Goal: Task Accomplishment & Management: Manage account settings

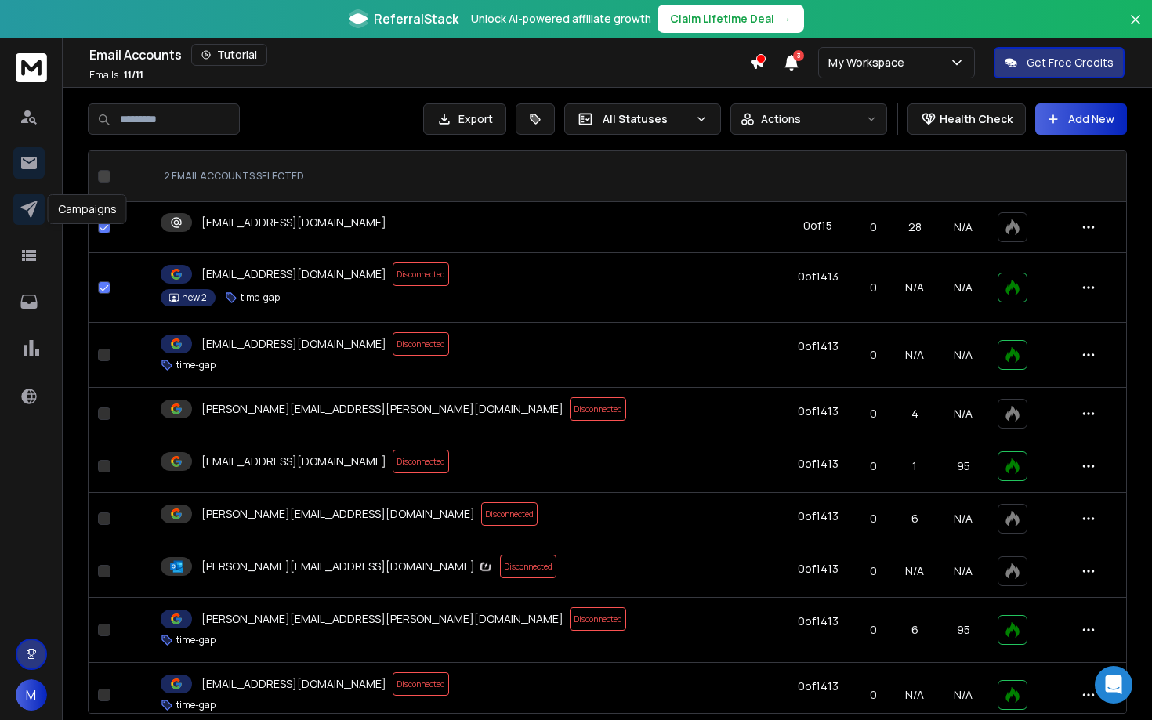
click at [28, 203] on icon at bounding box center [29, 209] width 19 height 19
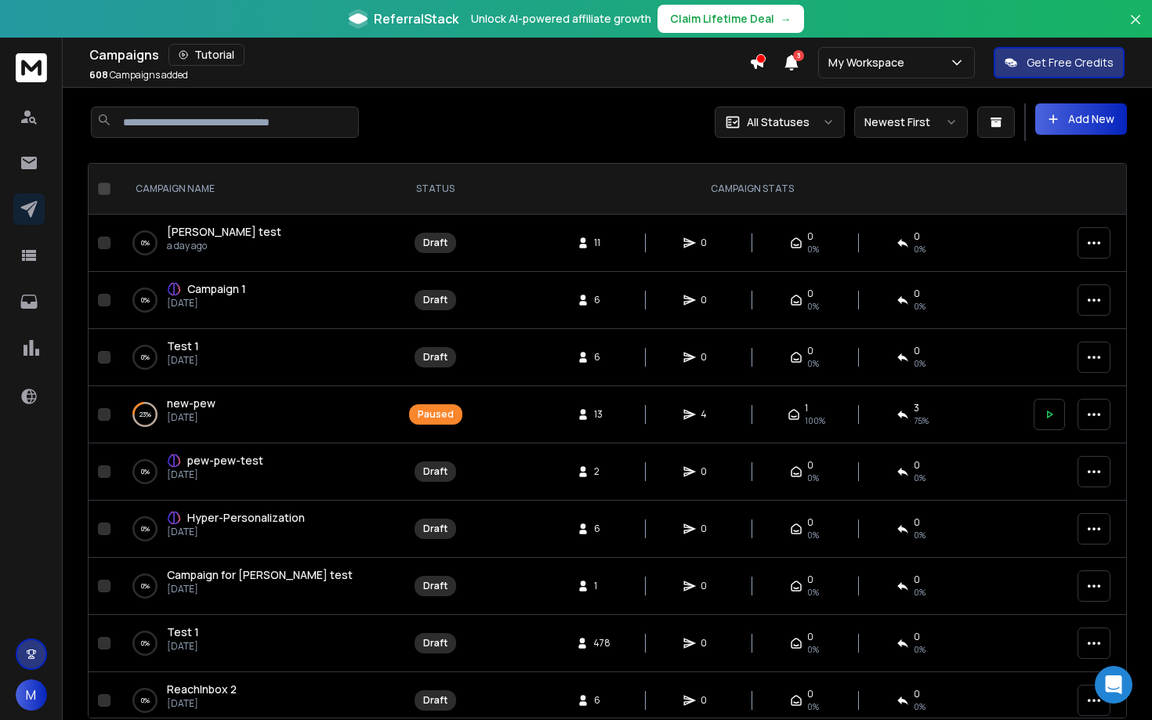
click at [177, 356] on p "2 days ago" at bounding box center [183, 360] width 32 height 13
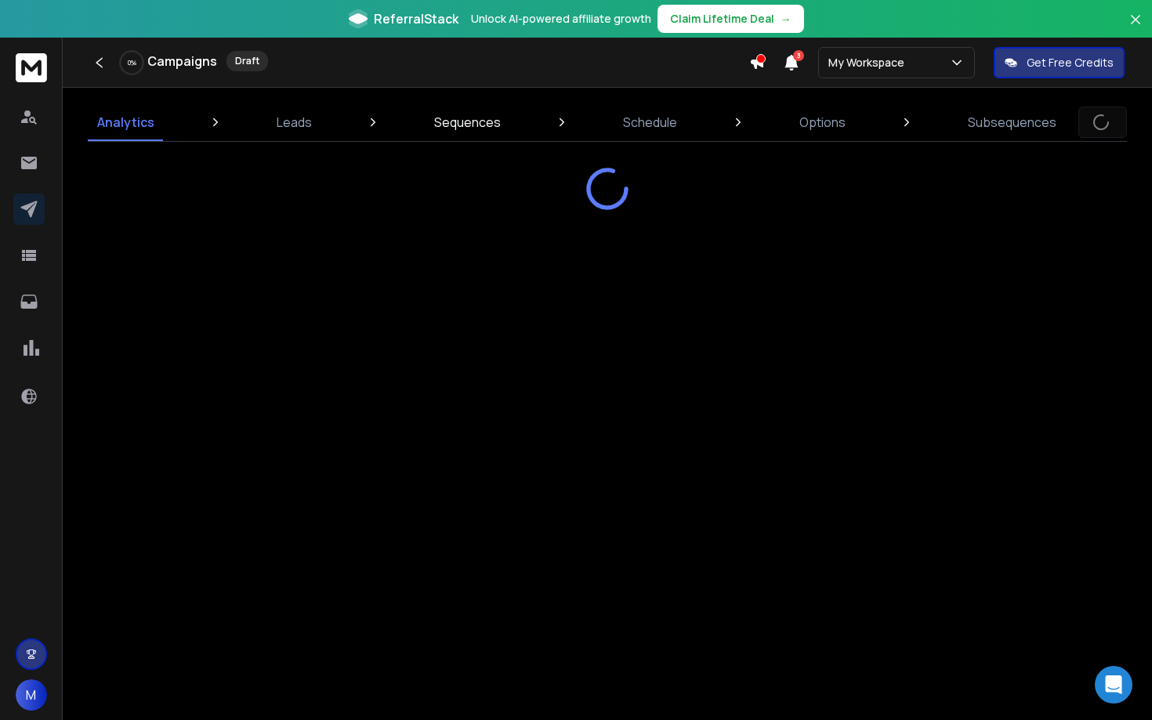
click at [469, 127] on p "Sequences" at bounding box center [467, 122] width 67 height 19
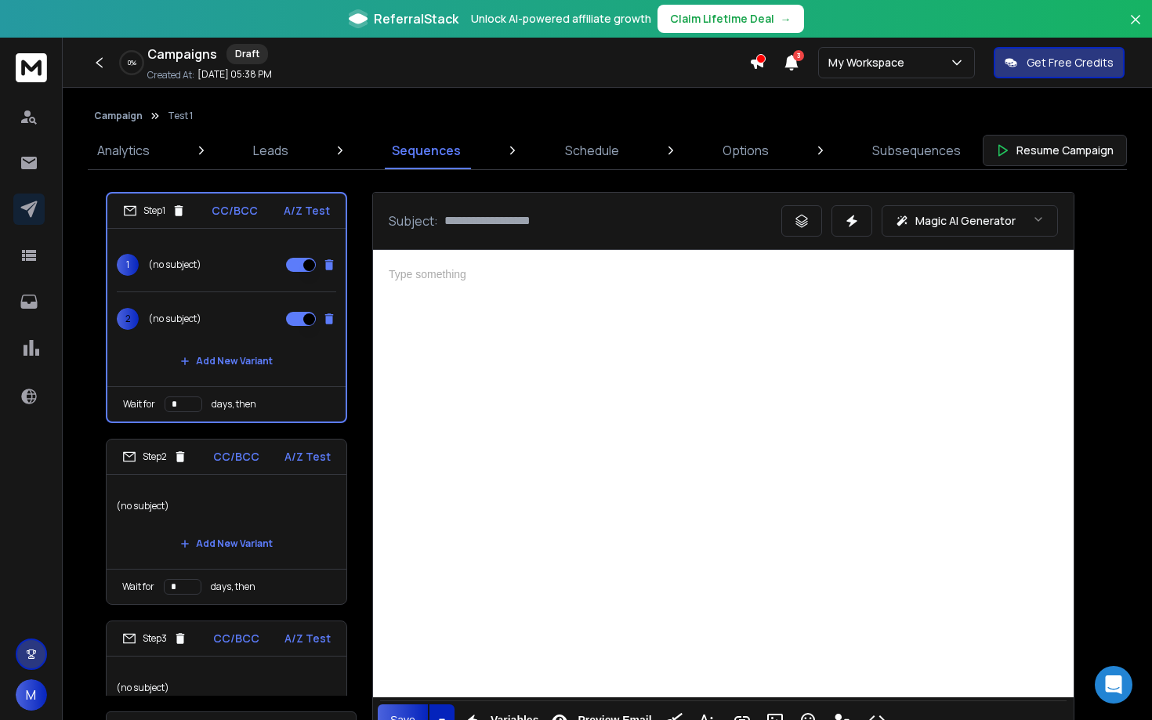
click at [526, 349] on div at bounding box center [723, 466] width 700 height 432
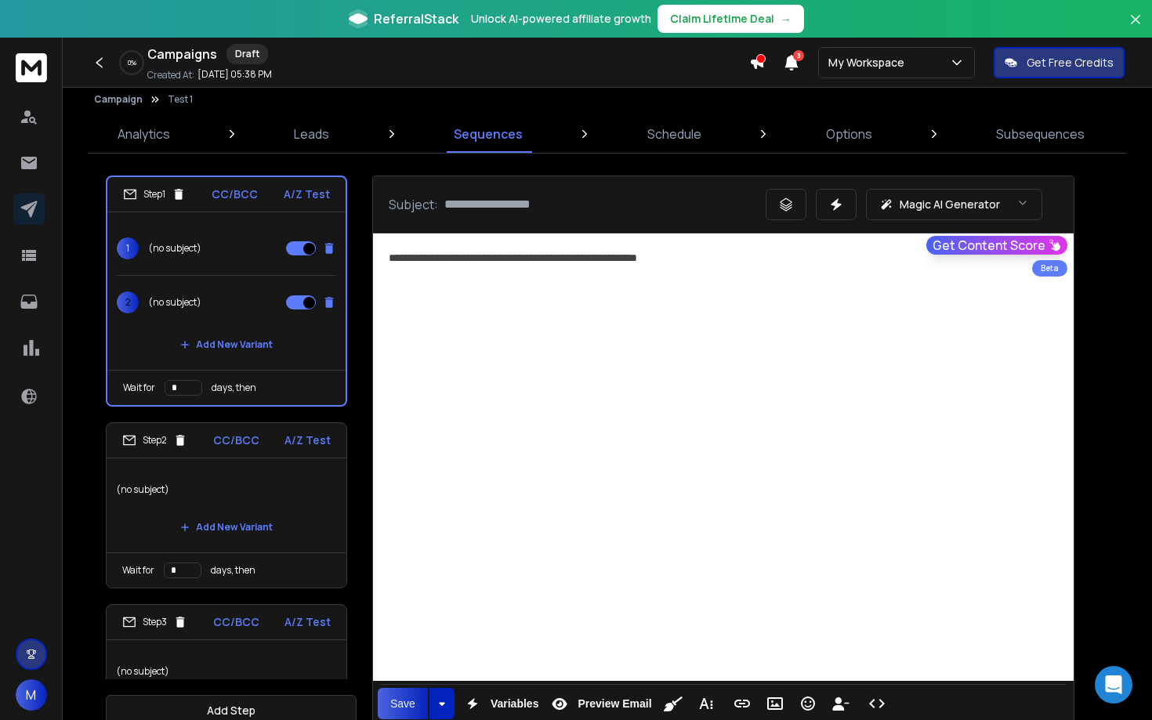
scroll to position [15, 0]
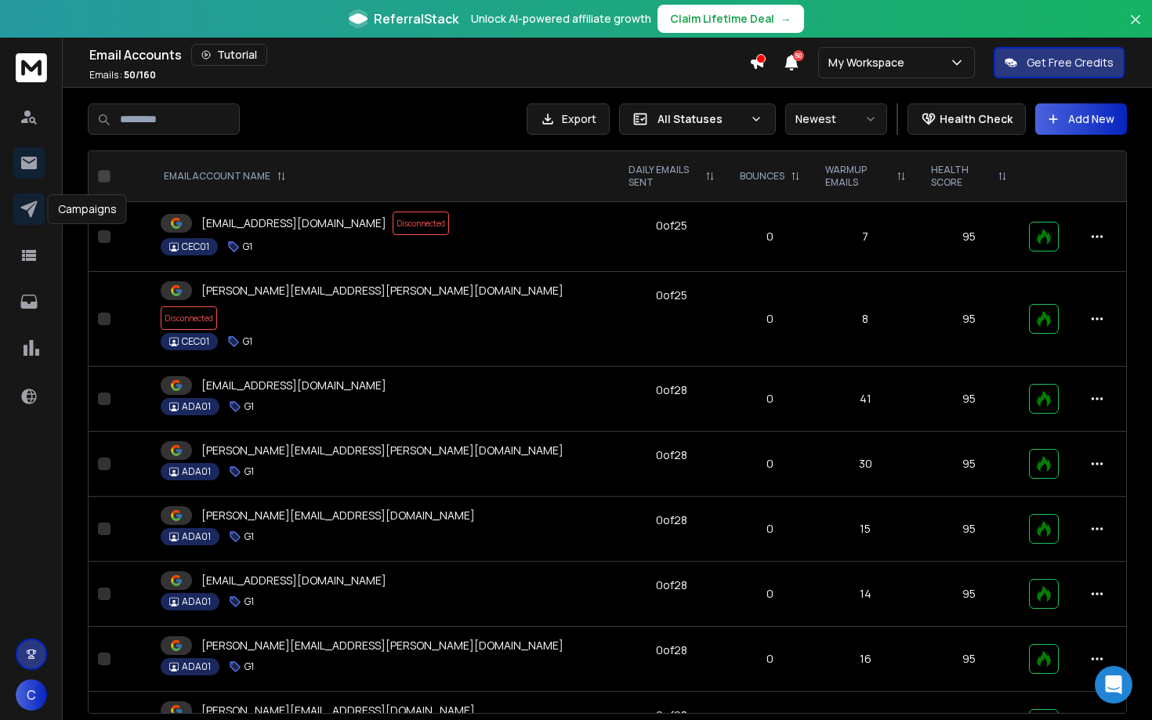
click at [33, 201] on icon at bounding box center [29, 209] width 19 height 19
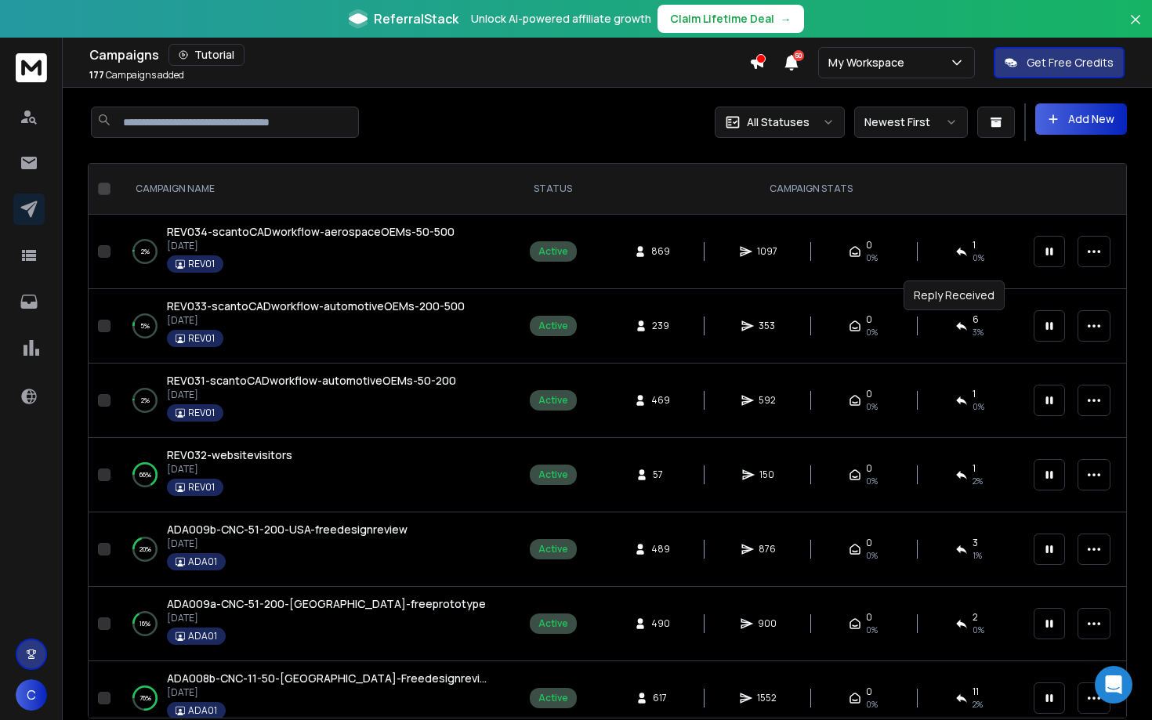
click at [954, 327] on icon at bounding box center [961, 326] width 14 height 14
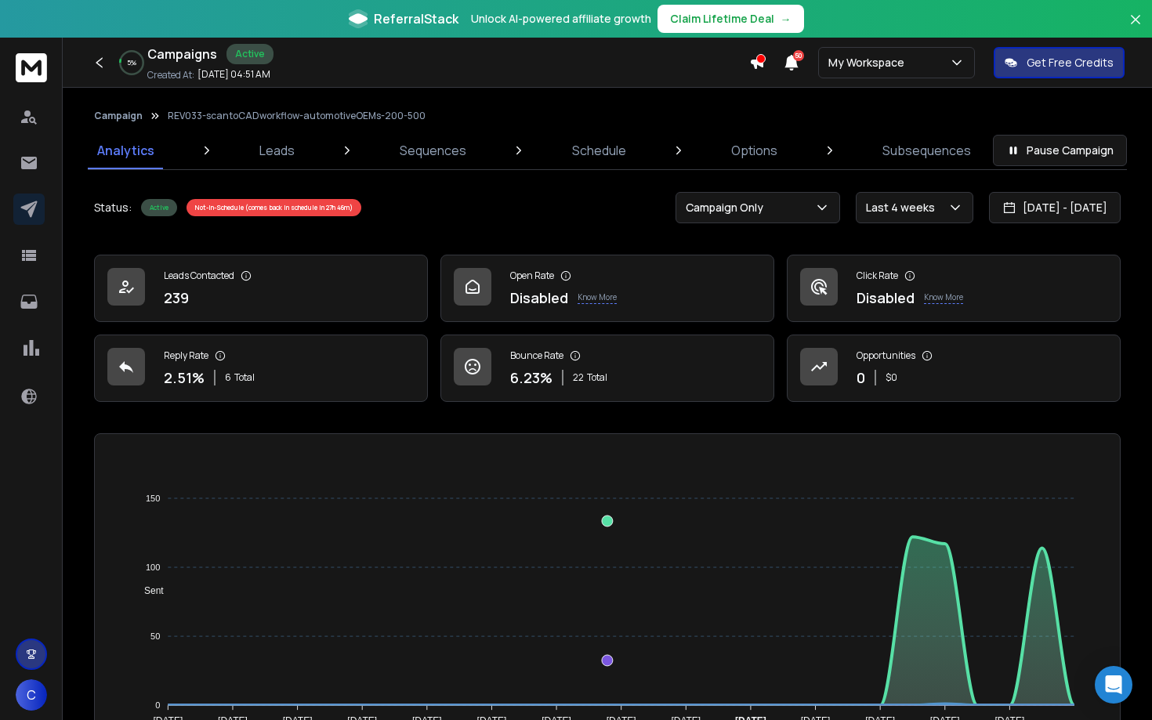
click at [174, 379] on p "2.51 %" at bounding box center [184, 378] width 41 height 22
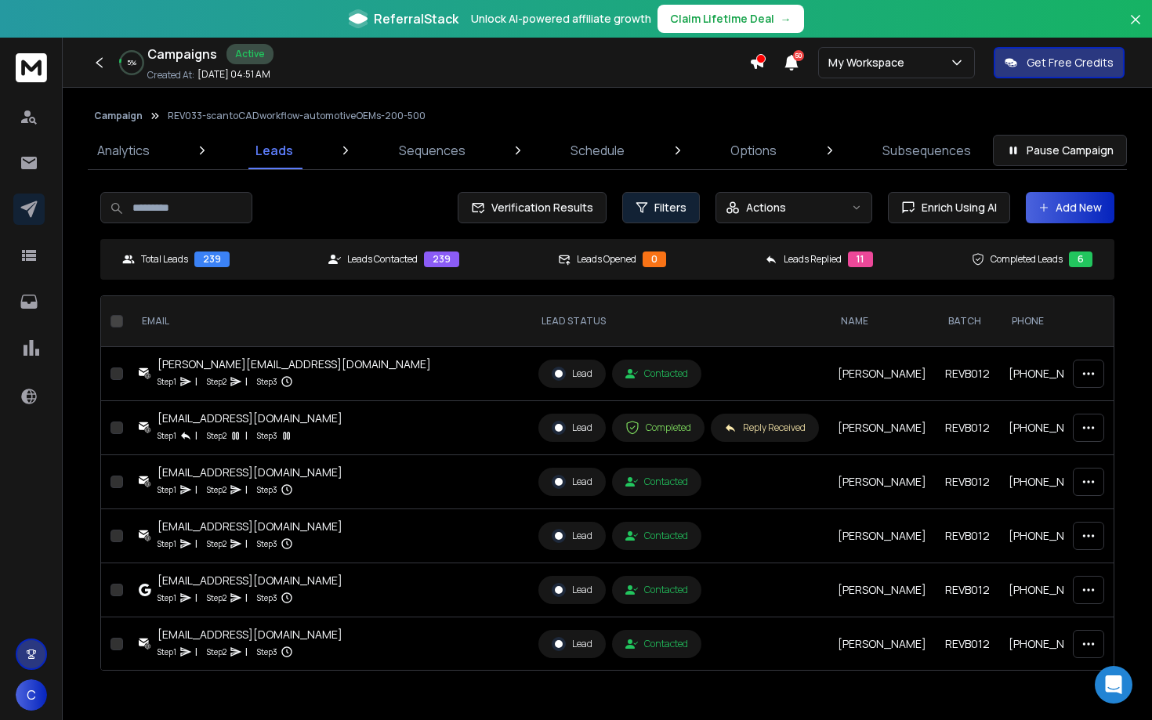
click at [653, 210] on button "Filters" at bounding box center [661, 207] width 78 height 31
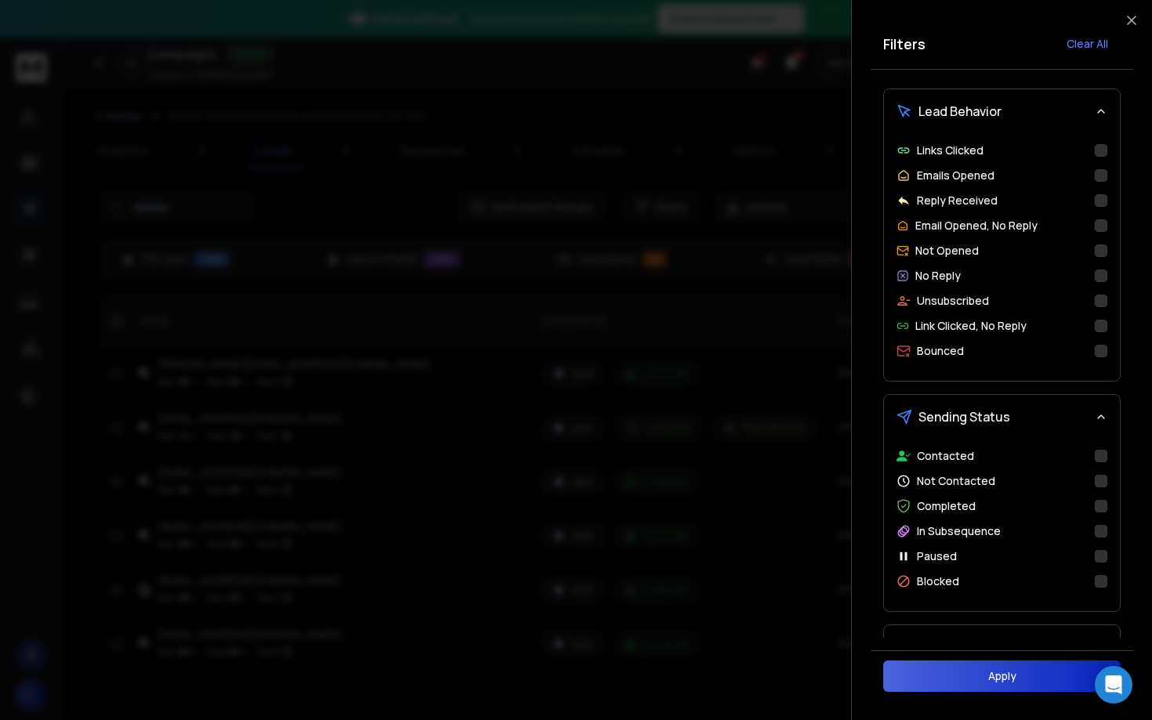
click at [947, 195] on p "Reply Received" at bounding box center [957, 201] width 81 height 16
click at [1094, 195] on button "Reply Received" at bounding box center [1100, 200] width 13 height 13
click at [965, 668] on button "Apply" at bounding box center [1001, 675] width 237 height 31
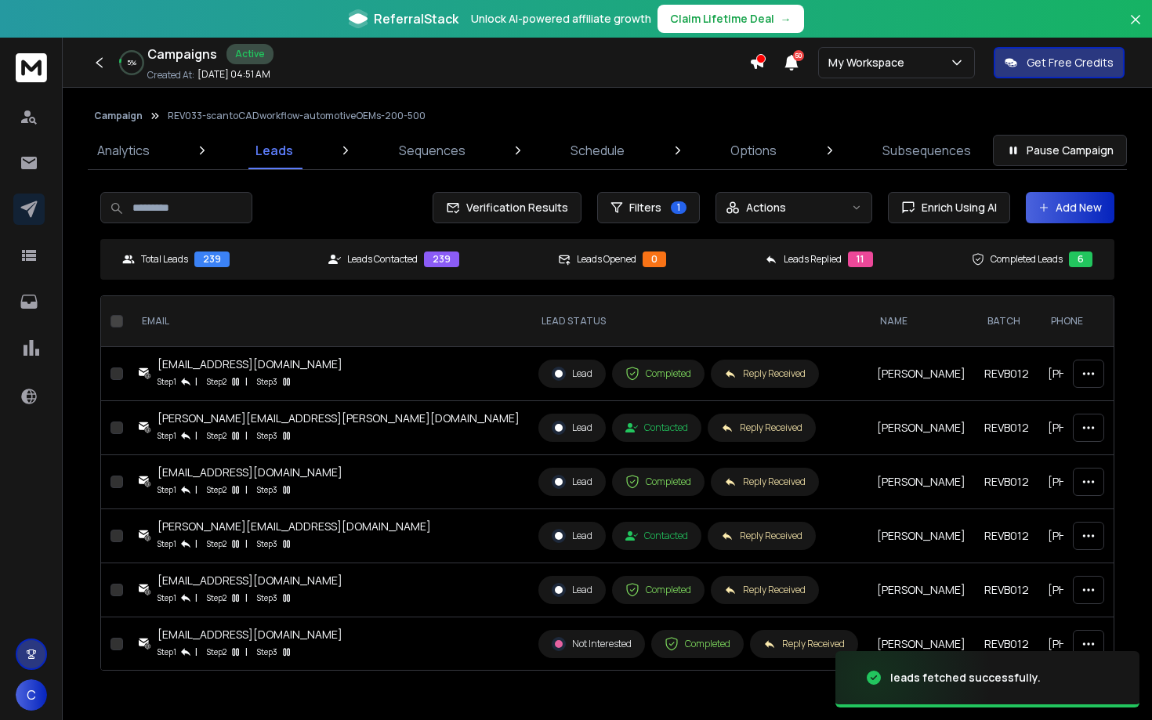
click at [608, 403] on td "Lead Contacted Reply Received" at bounding box center [698, 428] width 338 height 54
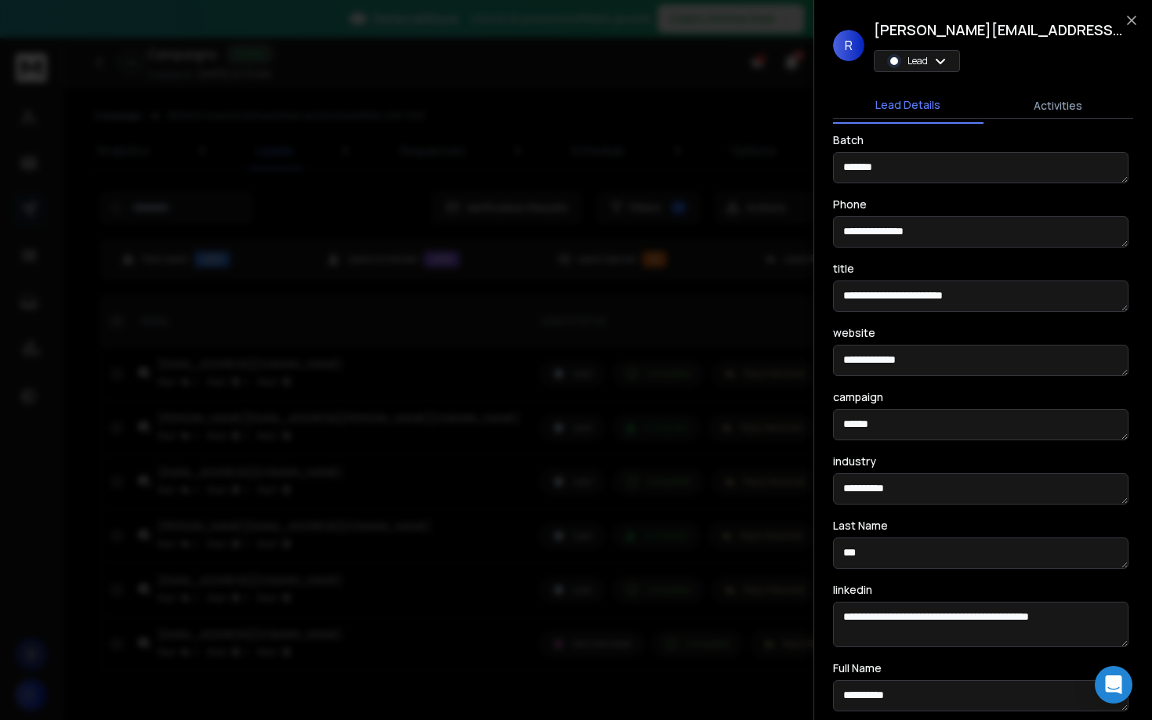
click at [1041, 117] on button "Activities" at bounding box center [1058, 106] width 150 height 34
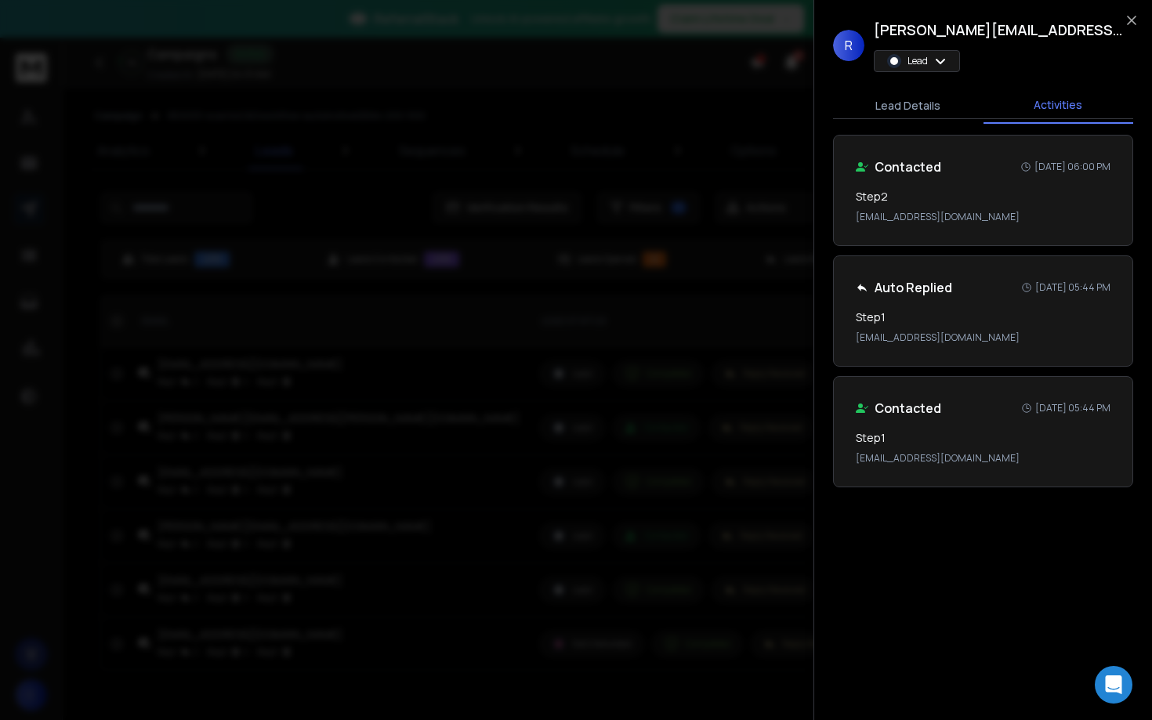
click at [595, 280] on div at bounding box center [576, 360] width 1152 height 720
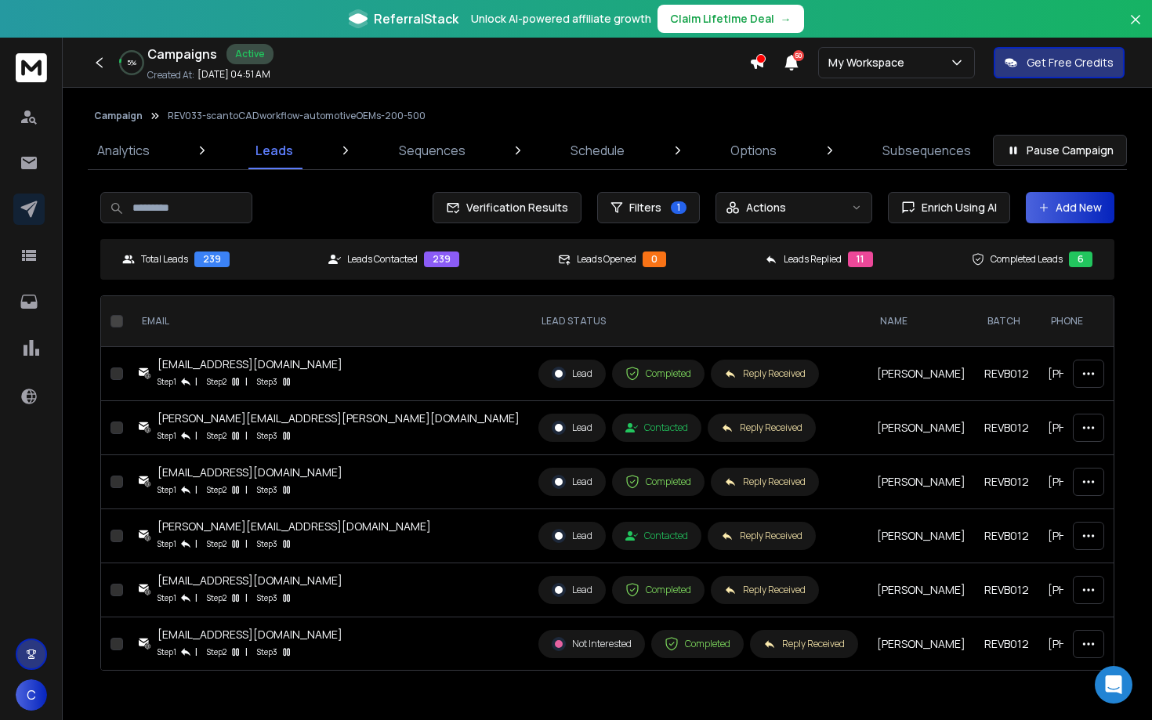
click at [610, 515] on td "Lead Contacted Reply Received" at bounding box center [698, 536] width 338 height 54
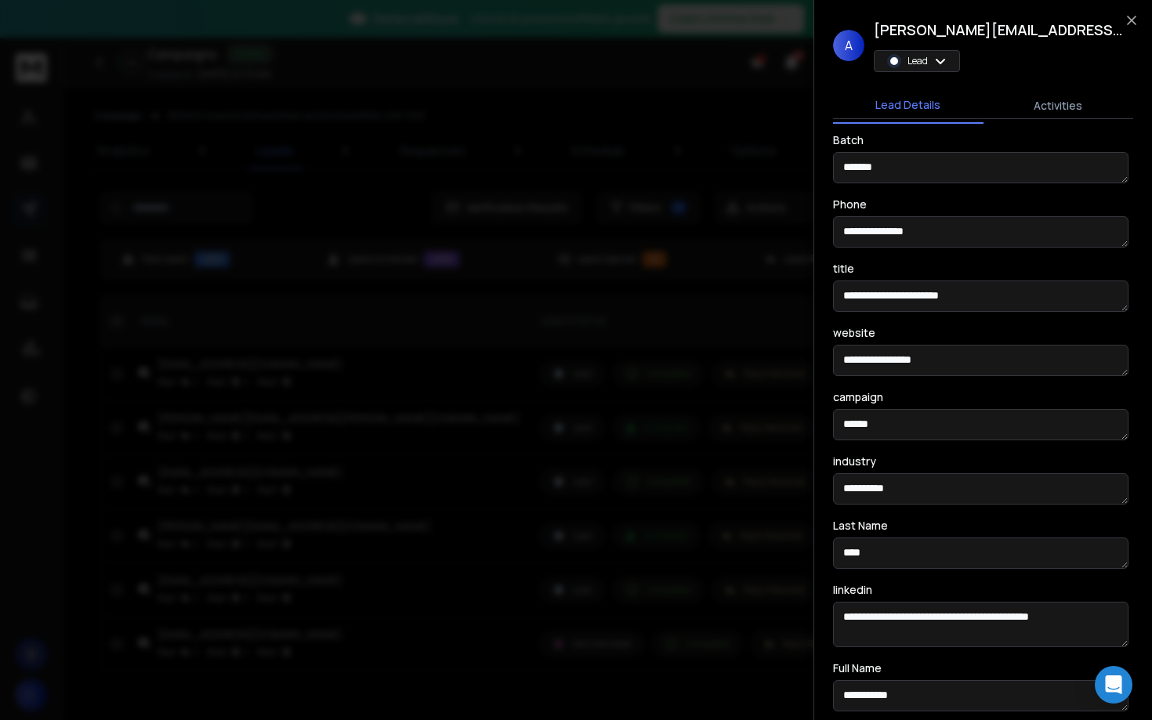
click at [1062, 101] on button "Activities" at bounding box center [1058, 106] width 150 height 34
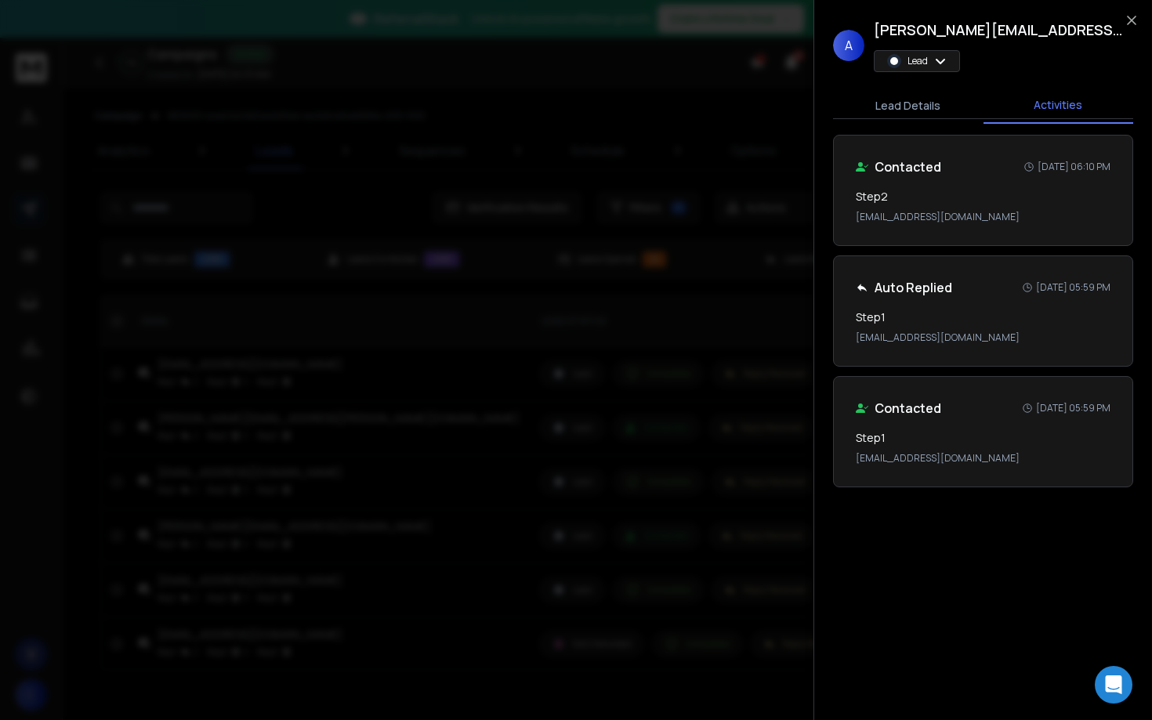
click at [553, 502] on div at bounding box center [576, 360] width 1152 height 720
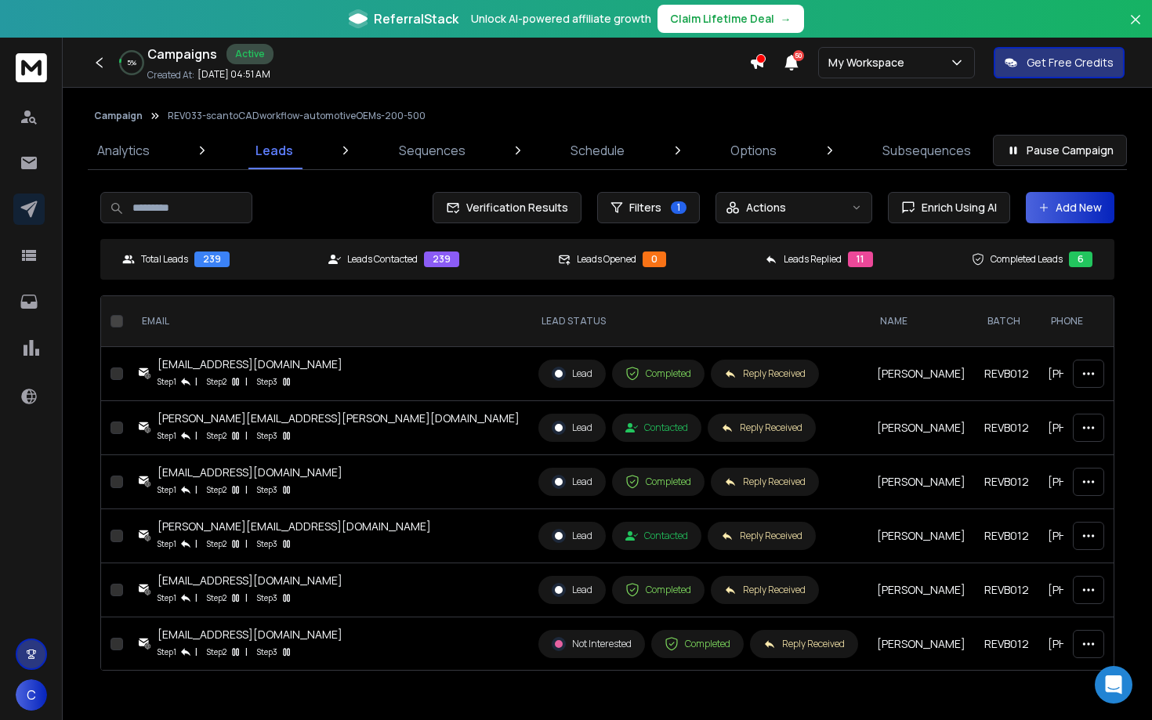
click at [707, 435] on div "Reply Received" at bounding box center [761, 428] width 108 height 28
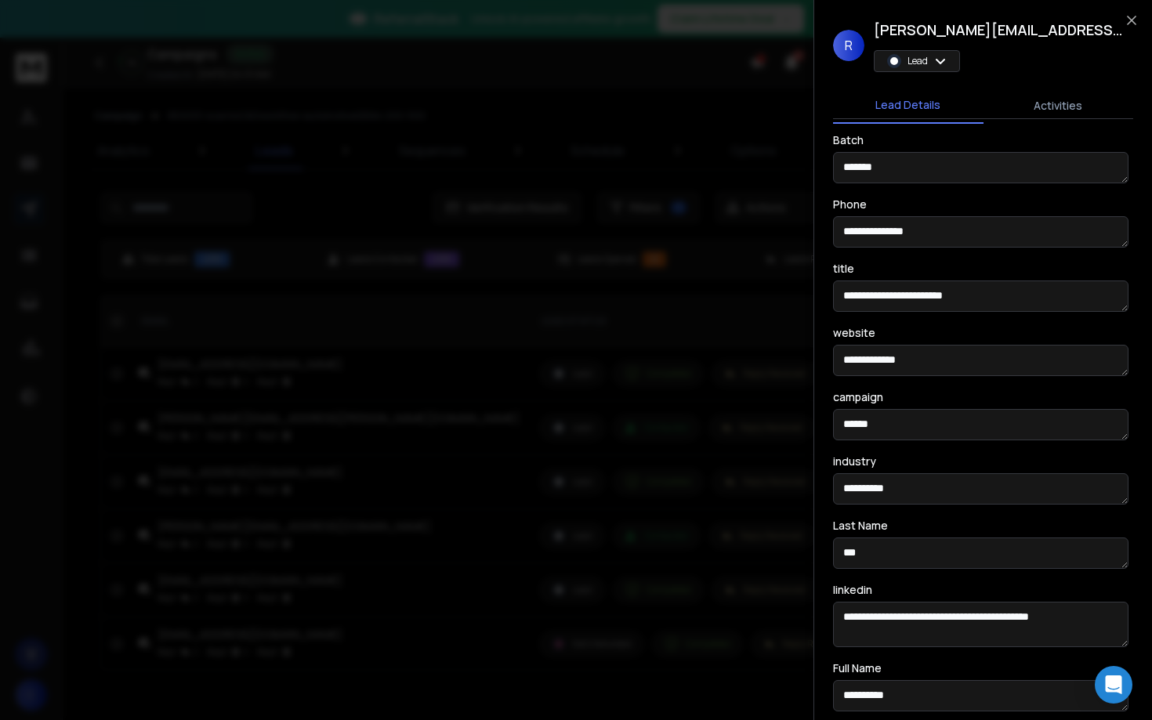
click at [1063, 99] on button "Activities" at bounding box center [1058, 106] width 150 height 34
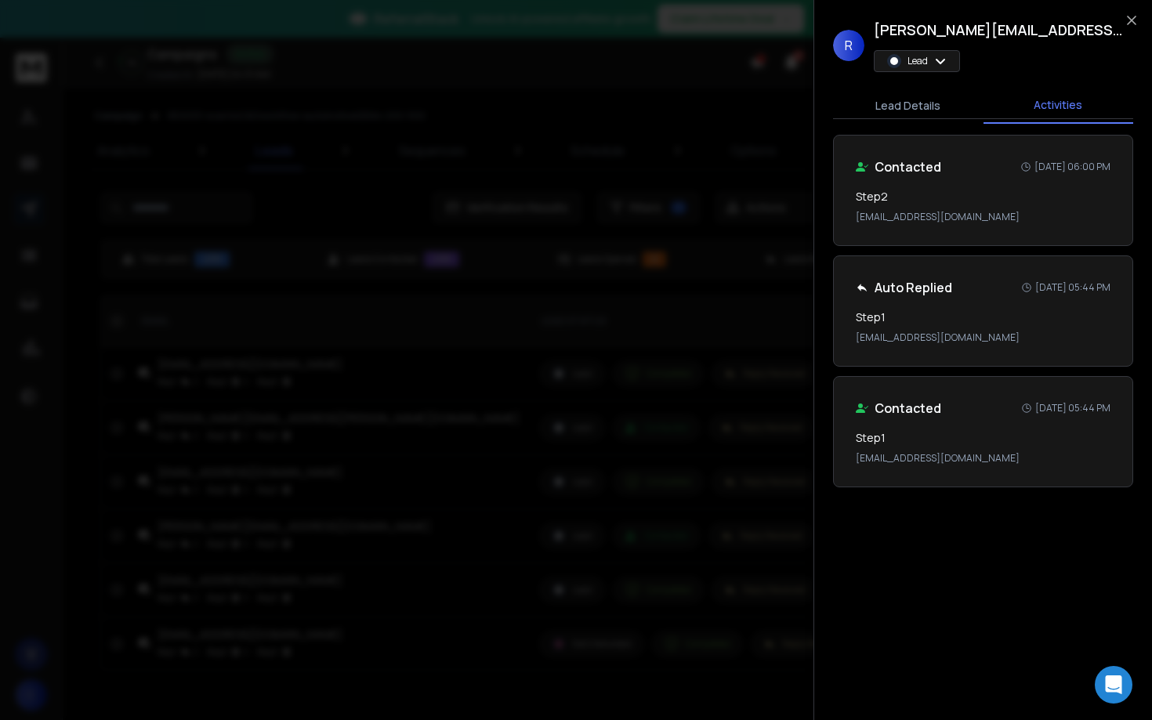
click at [632, 461] on div at bounding box center [576, 360] width 1152 height 720
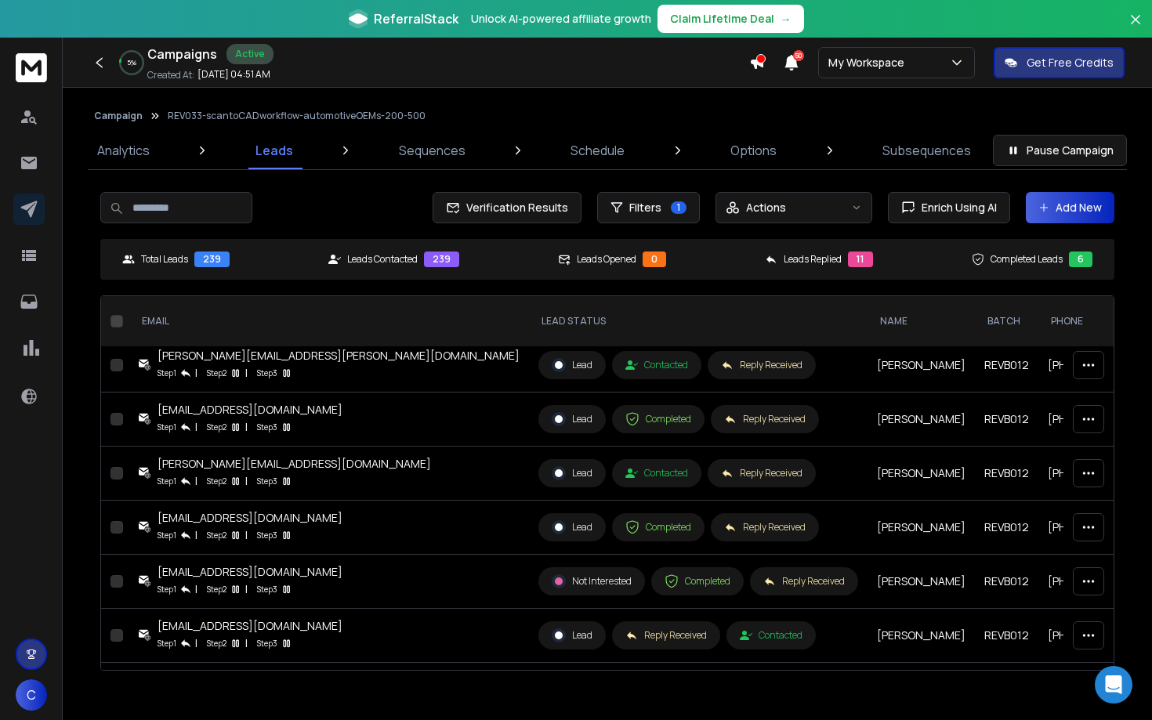
scroll to position [86, 0]
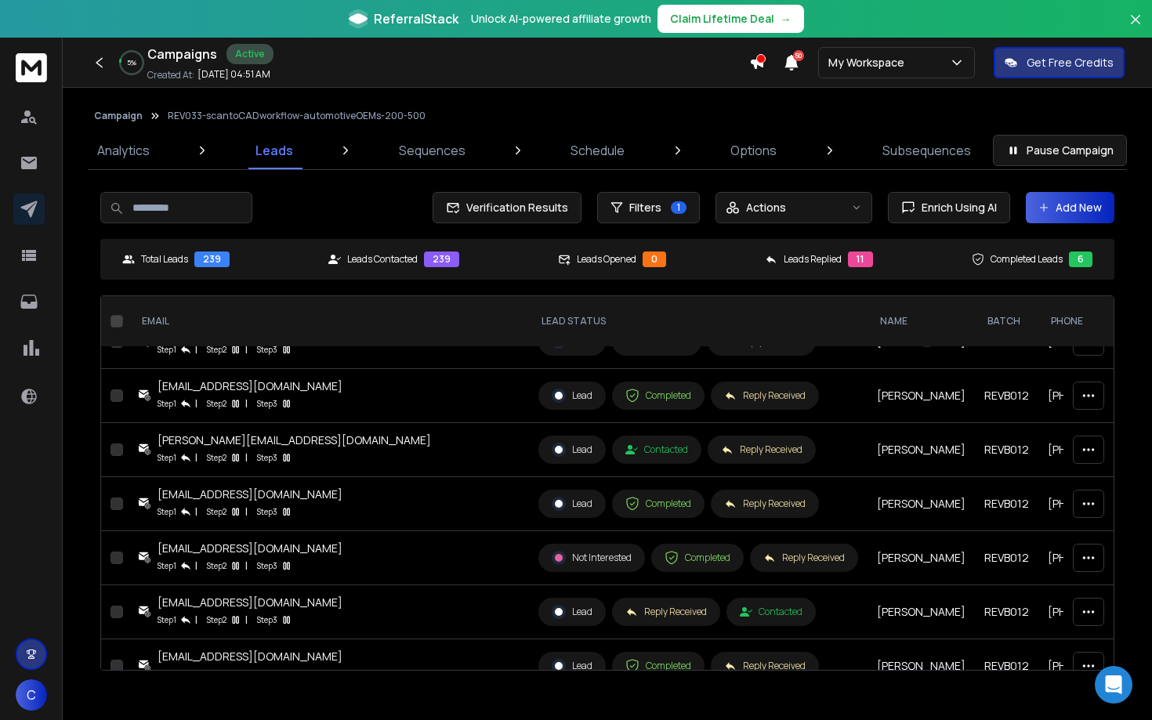
click at [721, 454] on div "Reply Received" at bounding box center [761, 449] width 81 height 13
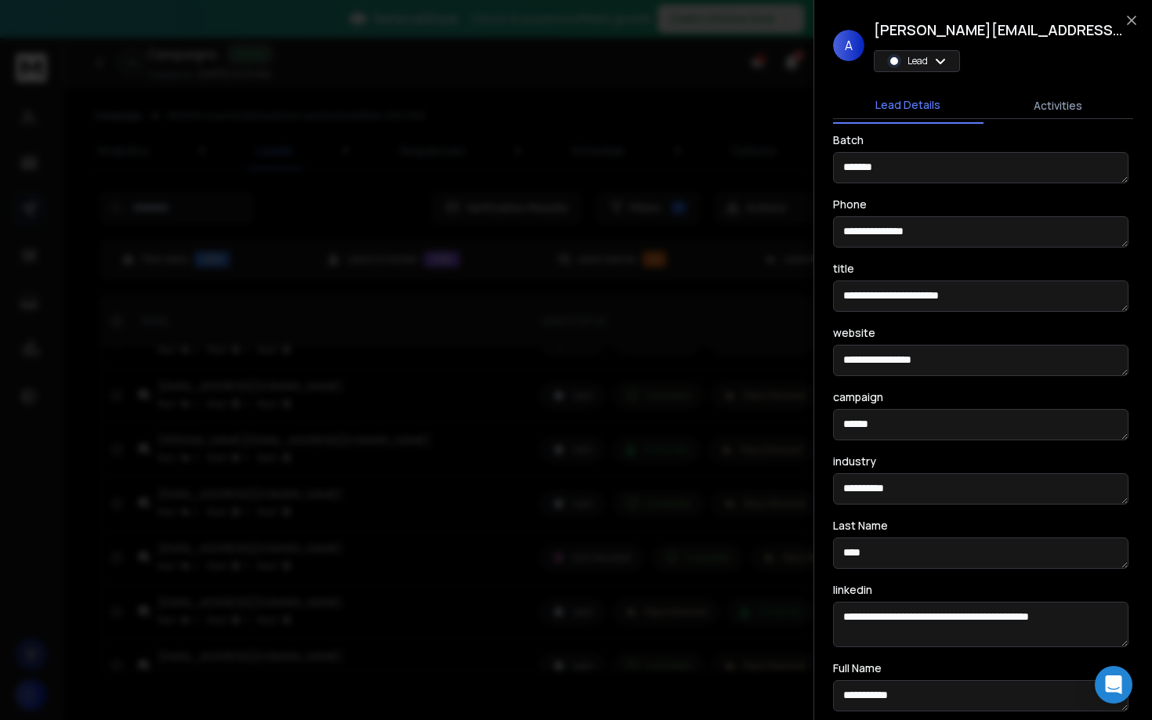
click at [1077, 118] on button "Activities" at bounding box center [1058, 106] width 150 height 34
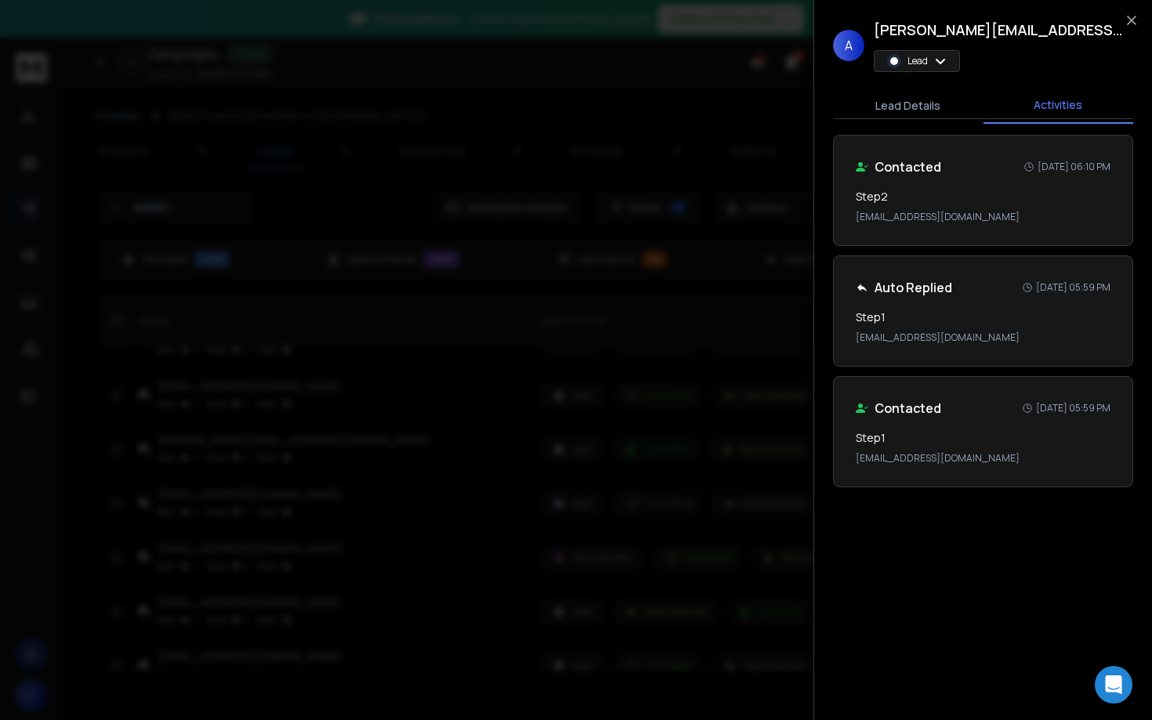
click at [660, 452] on div at bounding box center [576, 360] width 1152 height 720
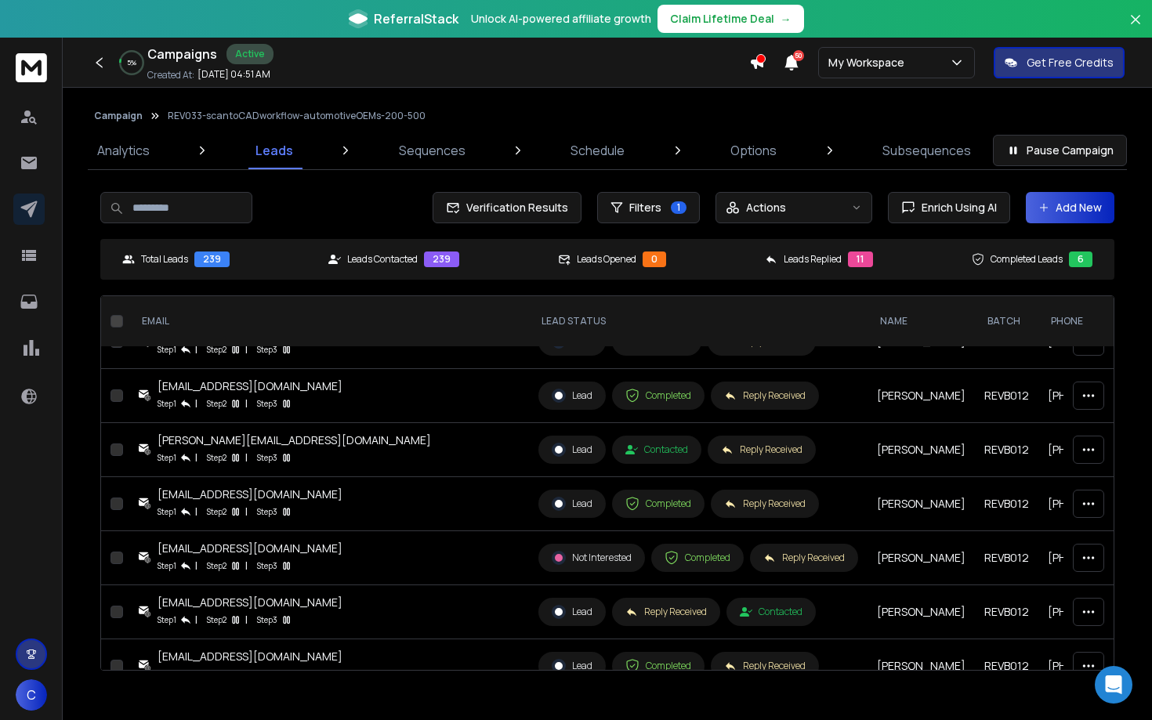
click at [711, 516] on div "Reply Received" at bounding box center [765, 504] width 108 height 28
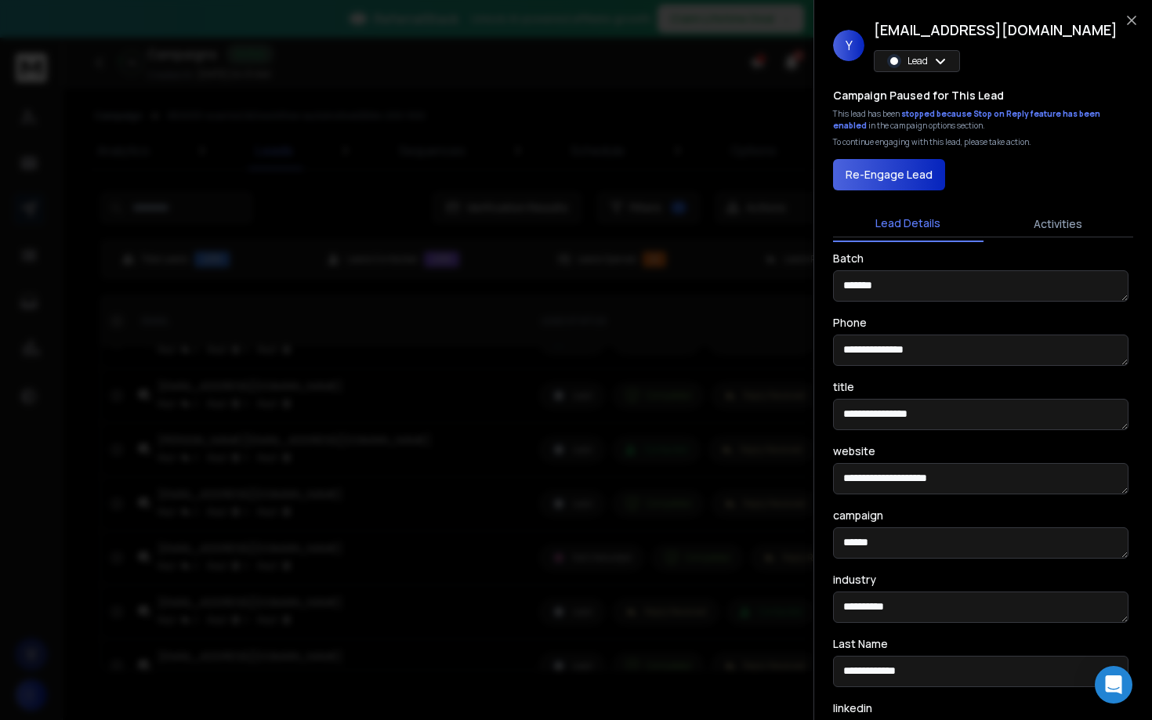
click at [1037, 225] on button "Activities" at bounding box center [1058, 224] width 150 height 34
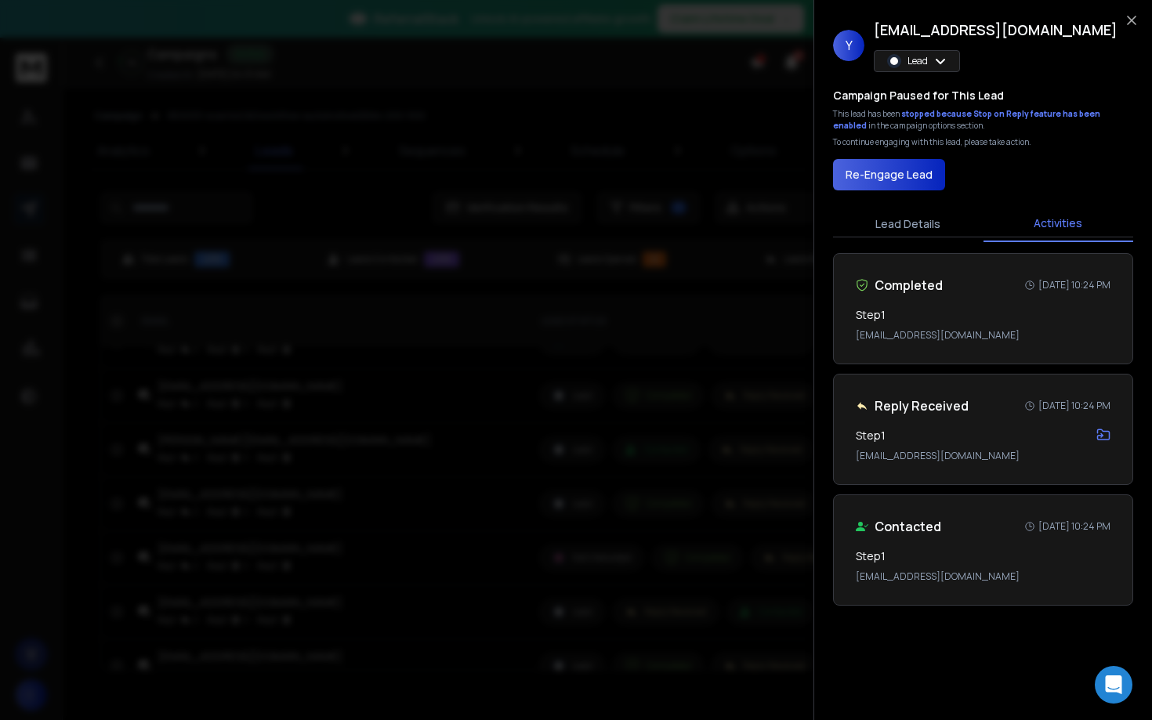
click at [478, 589] on div at bounding box center [576, 360] width 1152 height 720
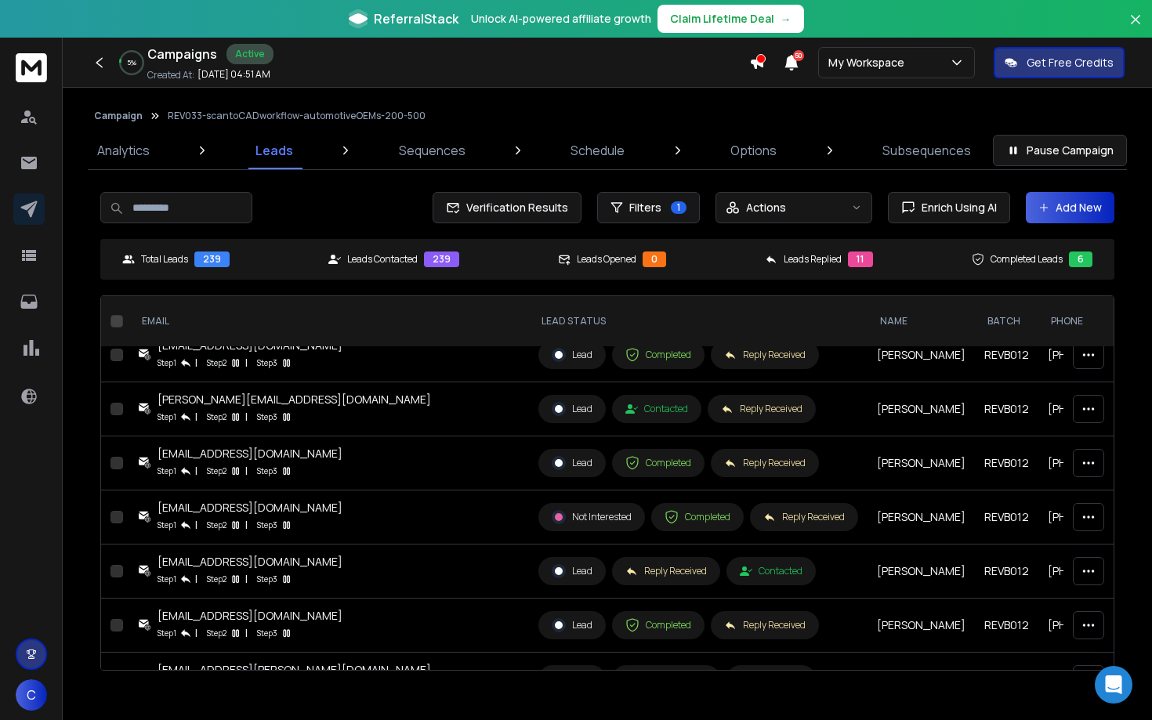
scroll to position [135, 0]
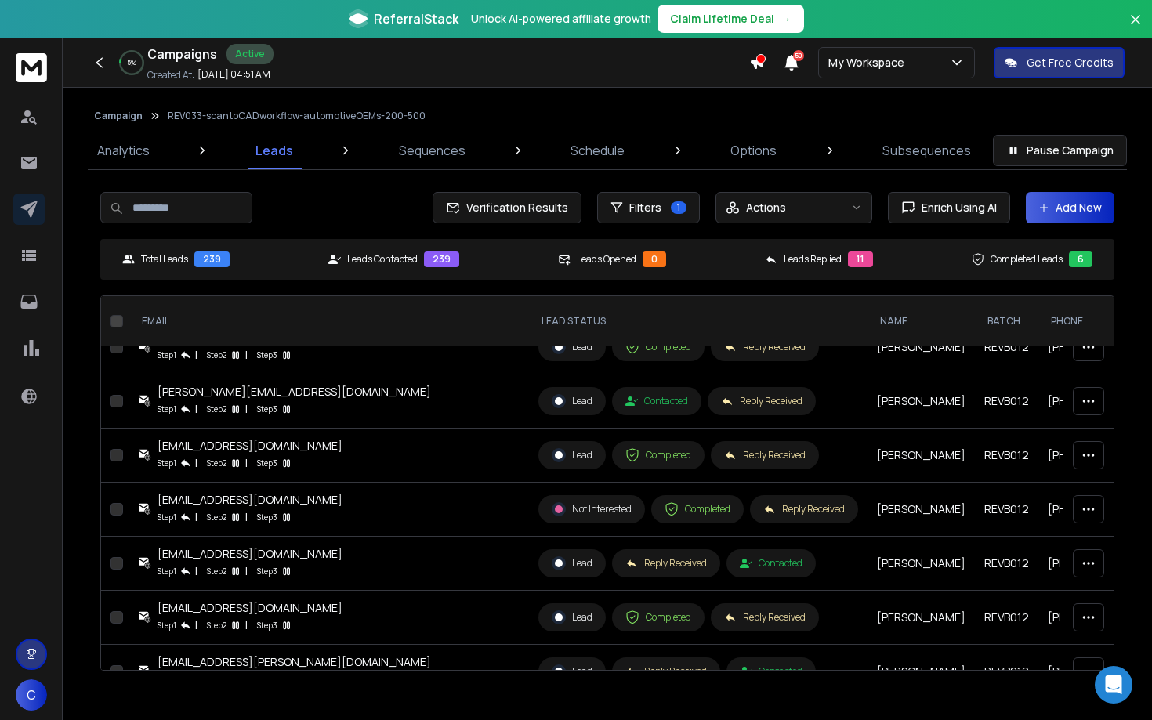
click at [724, 451] on div "Reply Received" at bounding box center [764, 455] width 81 height 13
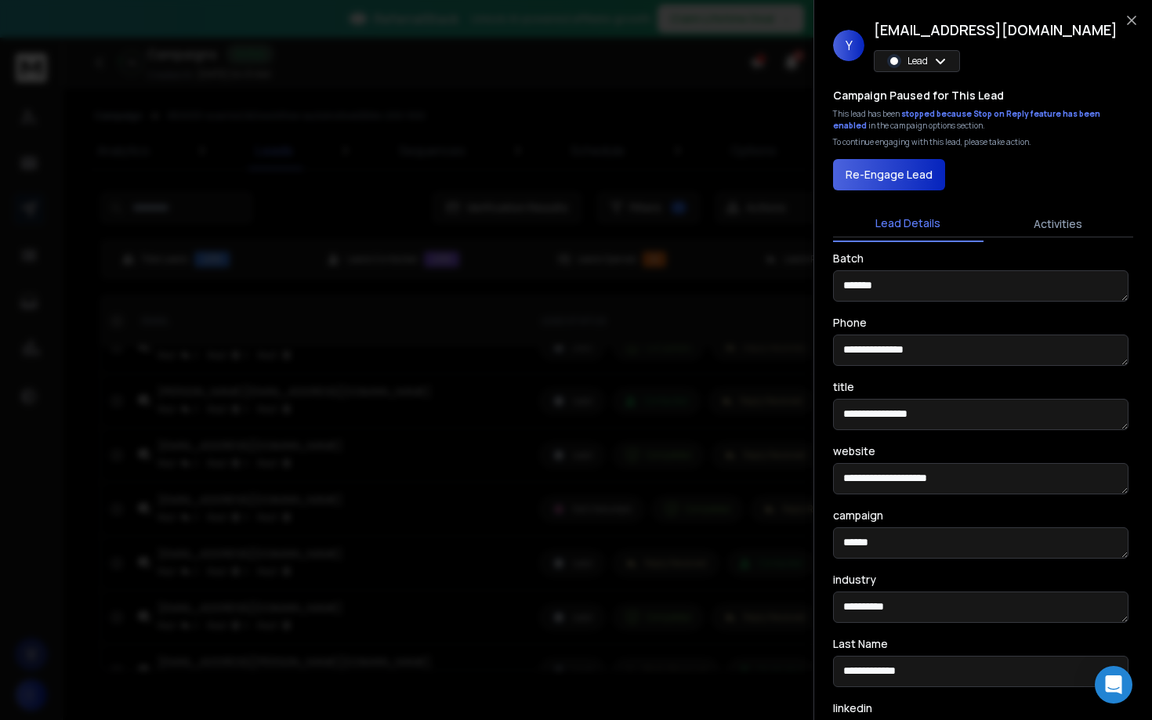
click at [1062, 223] on button "Activities" at bounding box center [1058, 224] width 150 height 34
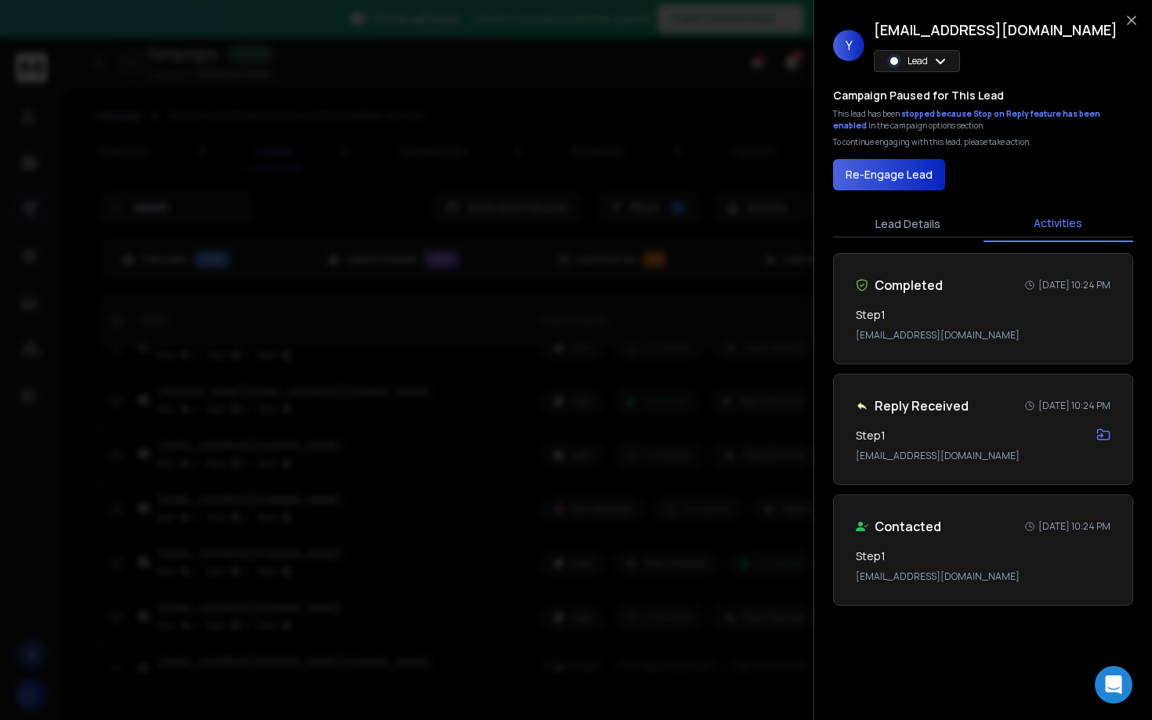
click at [465, 678] on div at bounding box center [576, 360] width 1152 height 720
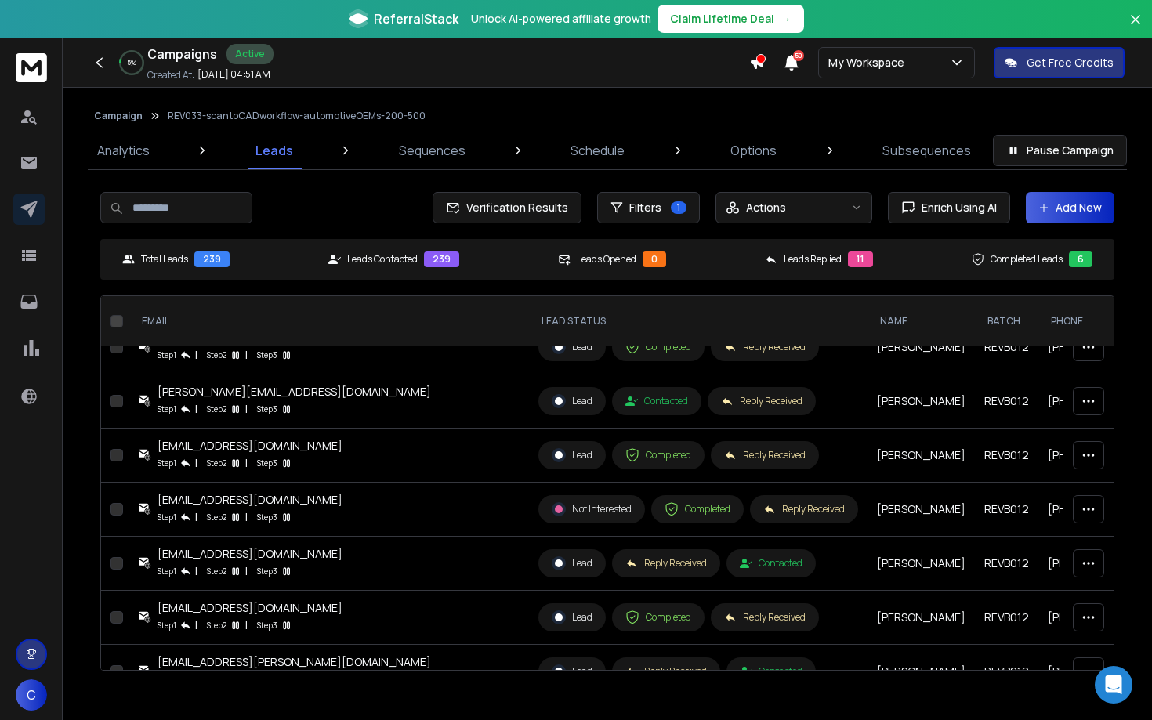
click at [740, 563] on div "Contacted" at bounding box center [771, 563] width 63 height 13
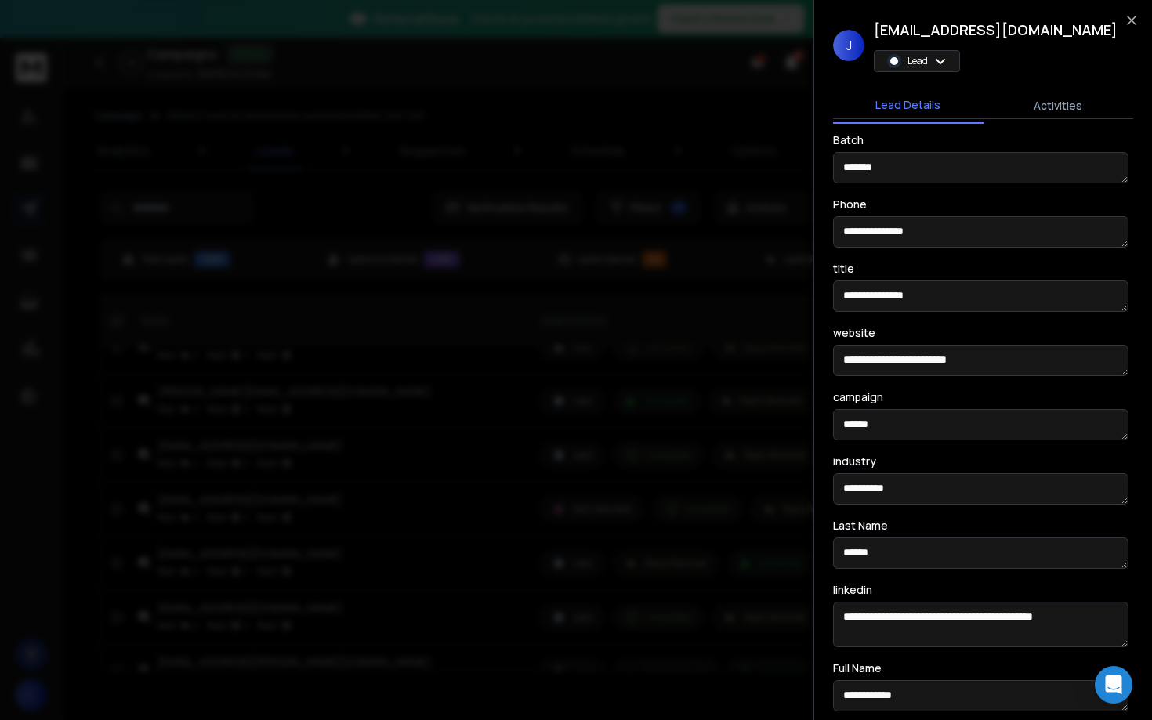
click at [1067, 100] on button "Activities" at bounding box center [1058, 106] width 150 height 34
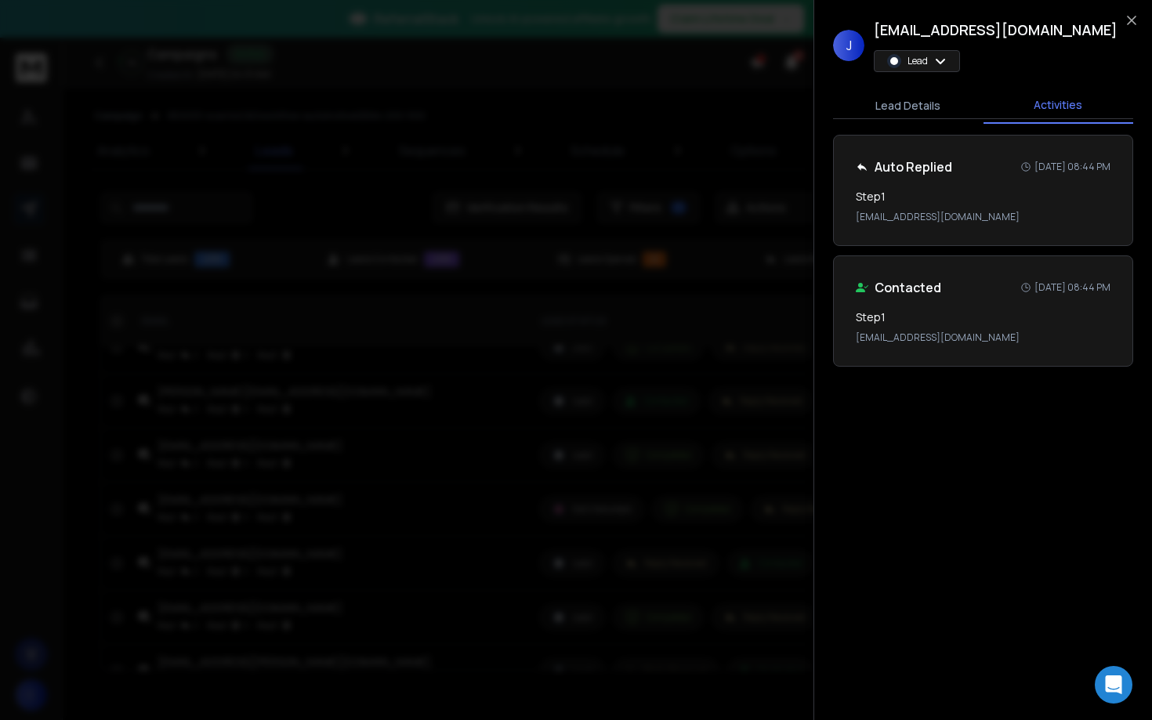
click at [549, 477] on div at bounding box center [576, 360] width 1152 height 720
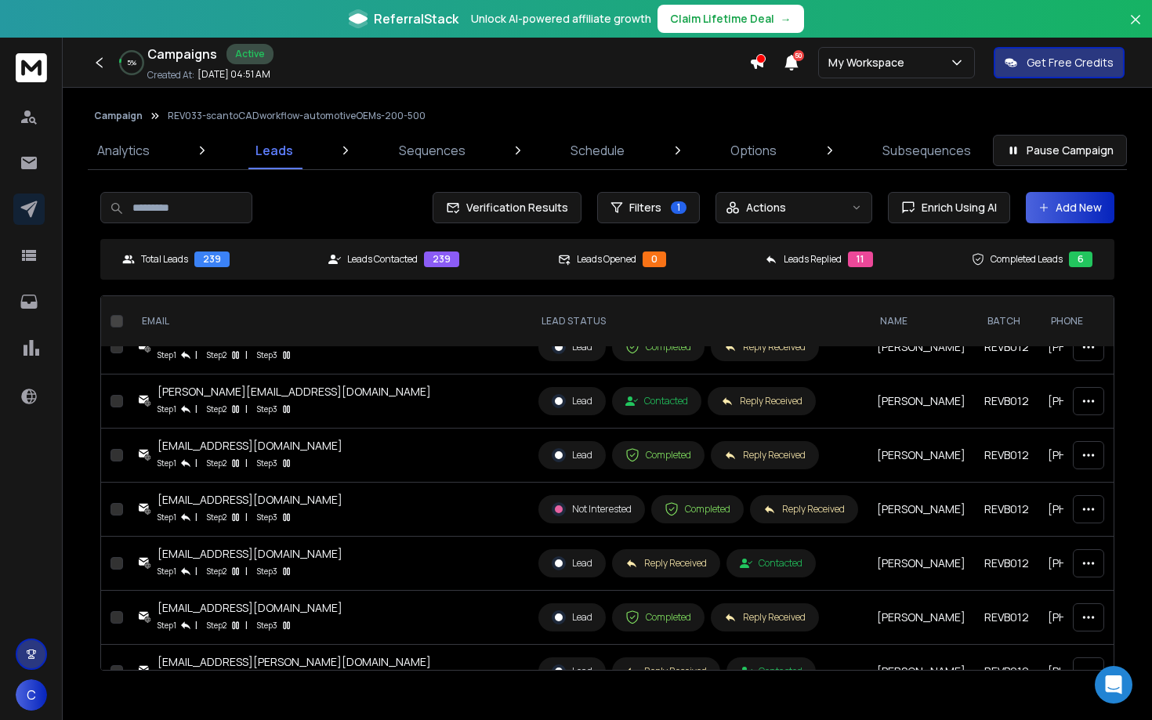
click at [578, 645] on td "Lead Reply Received Contacted" at bounding box center [698, 672] width 338 height 54
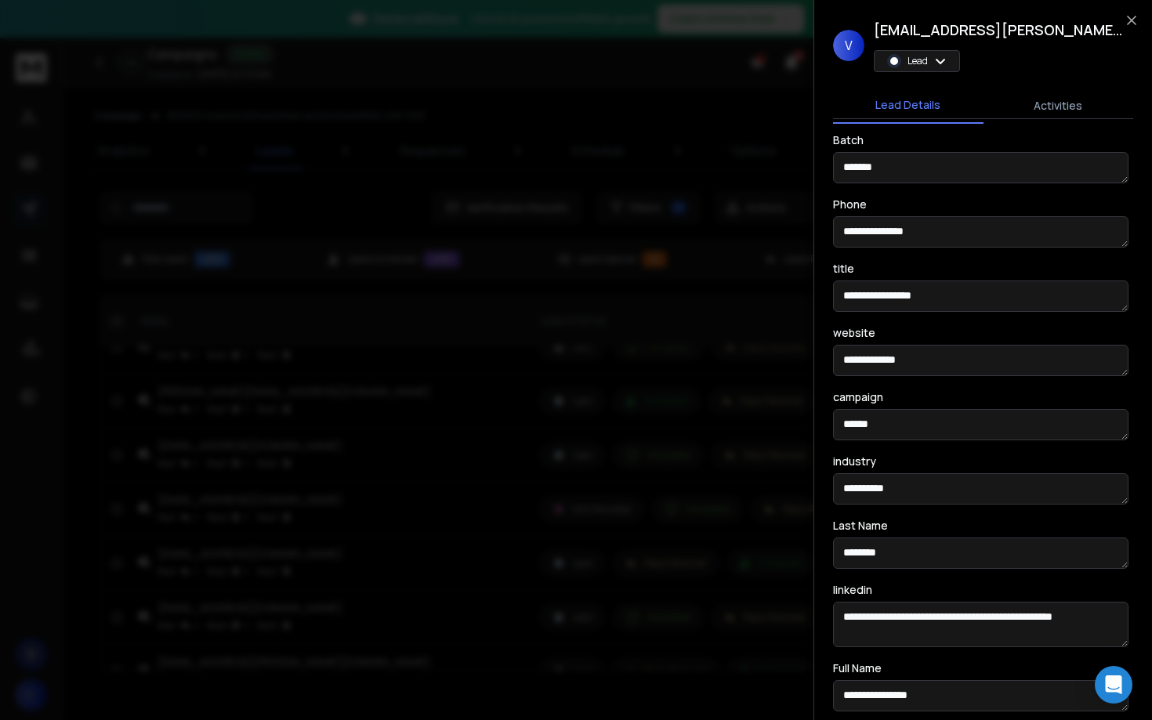
click at [1063, 104] on button "Activities" at bounding box center [1058, 106] width 150 height 34
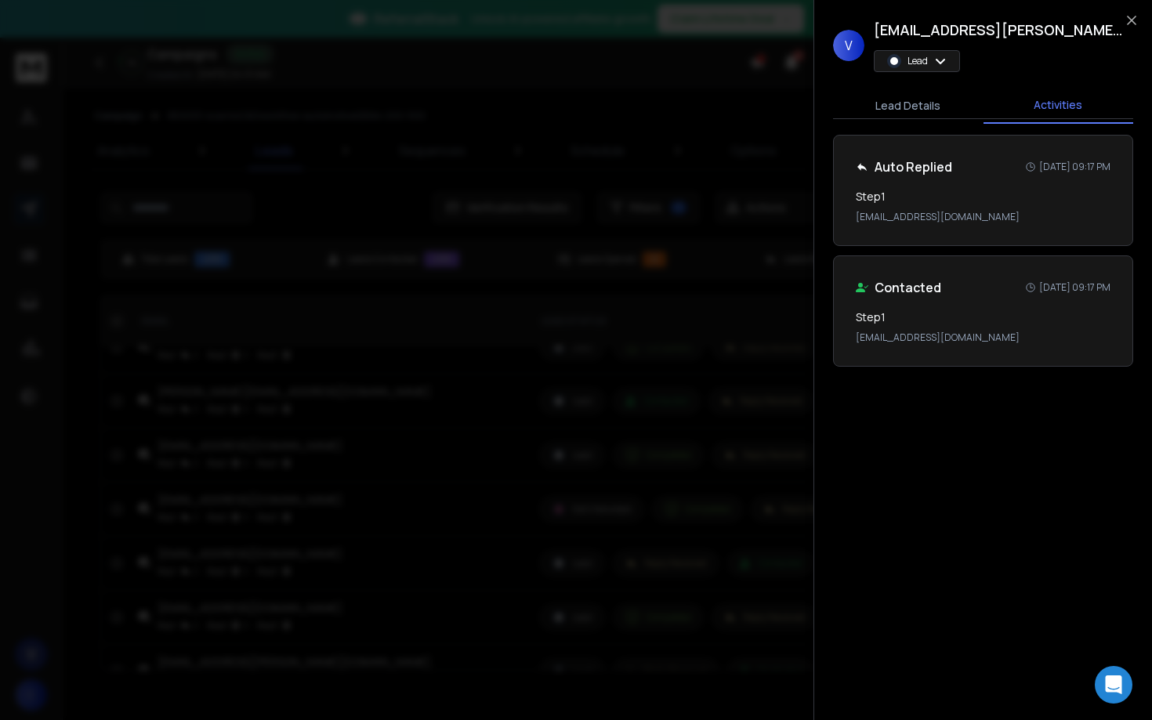
click at [595, 523] on div at bounding box center [576, 360] width 1152 height 720
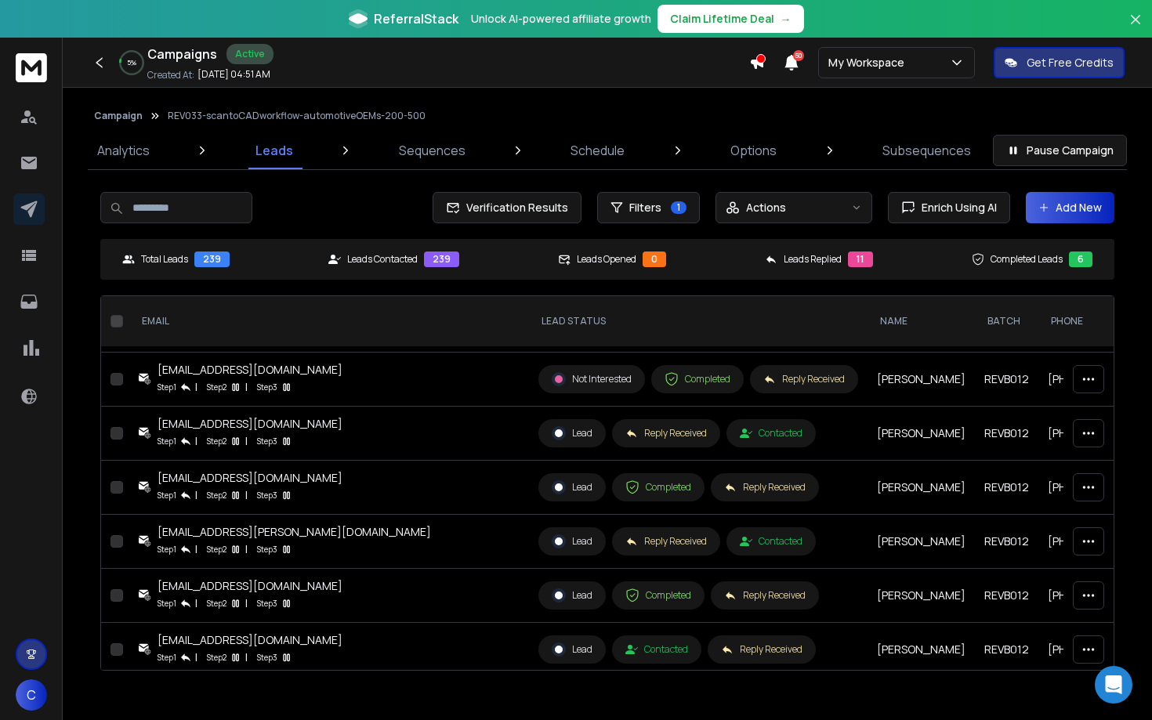
scroll to position [284, 0]
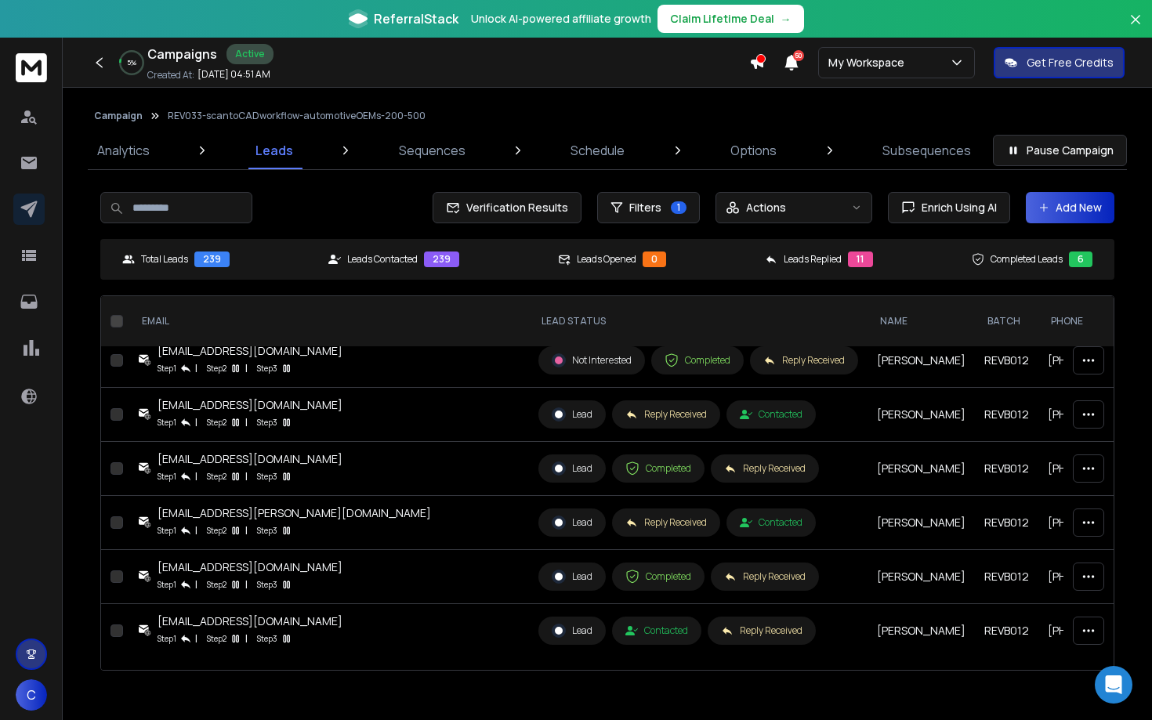
click at [726, 534] on div "Contacted" at bounding box center [770, 522] width 89 height 28
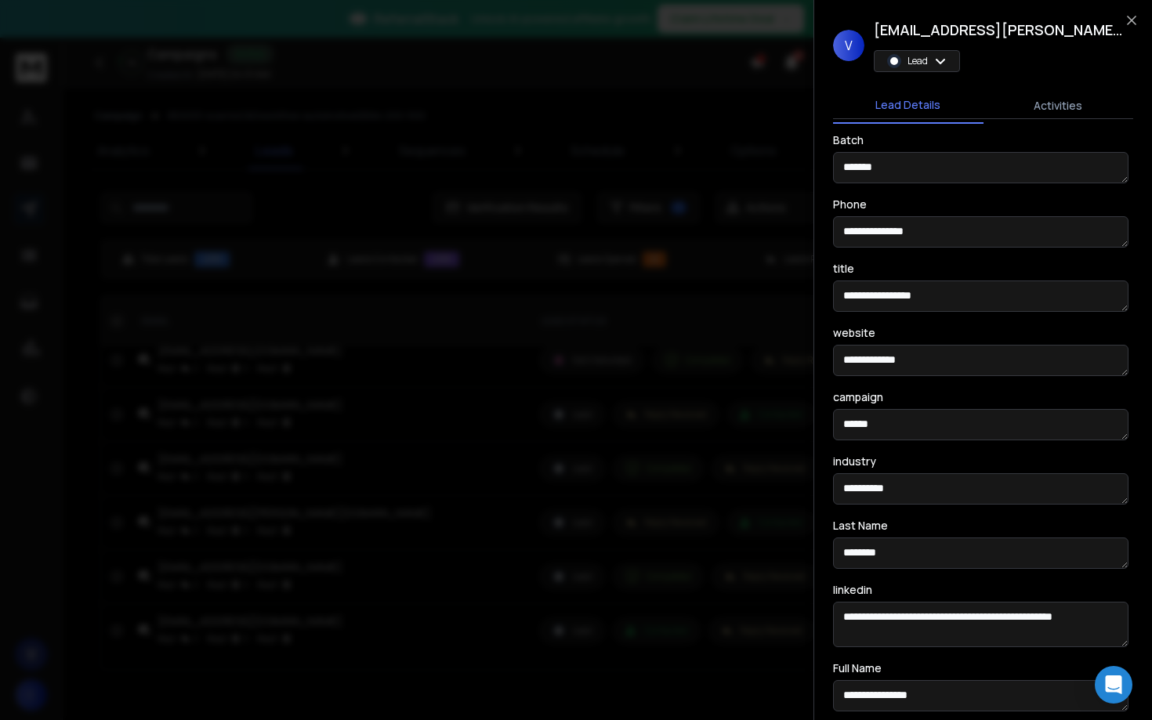
click at [1050, 96] on button "Activities" at bounding box center [1058, 106] width 150 height 34
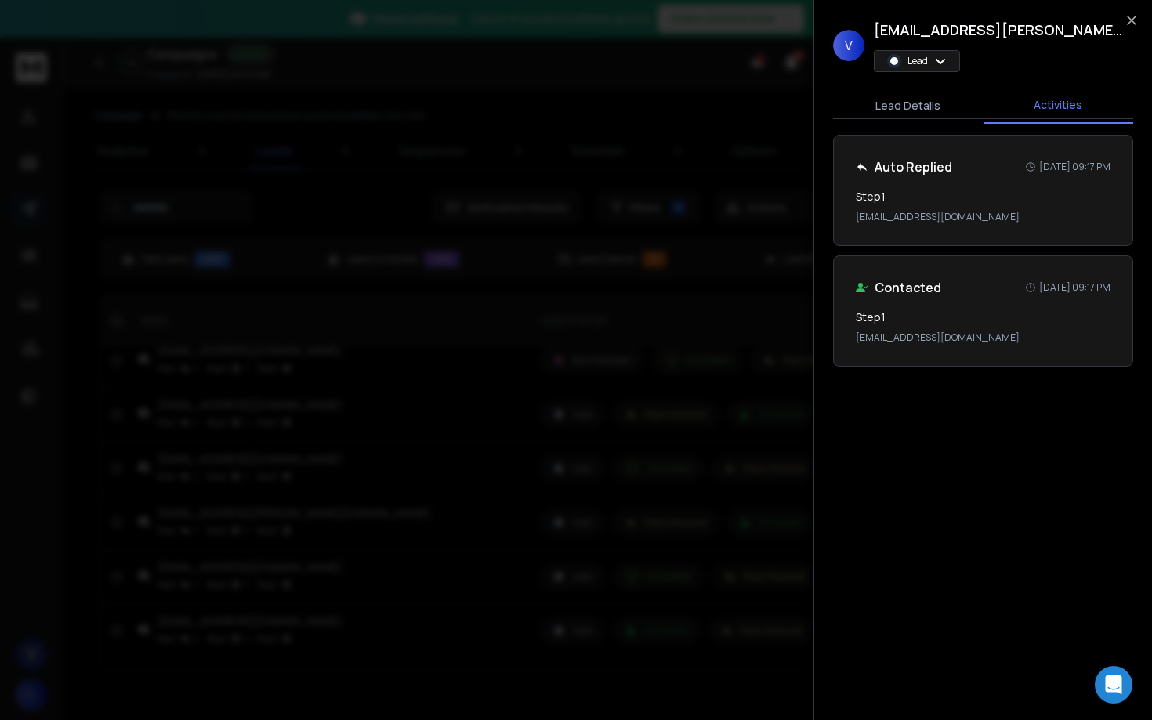
click at [621, 460] on div at bounding box center [576, 360] width 1152 height 720
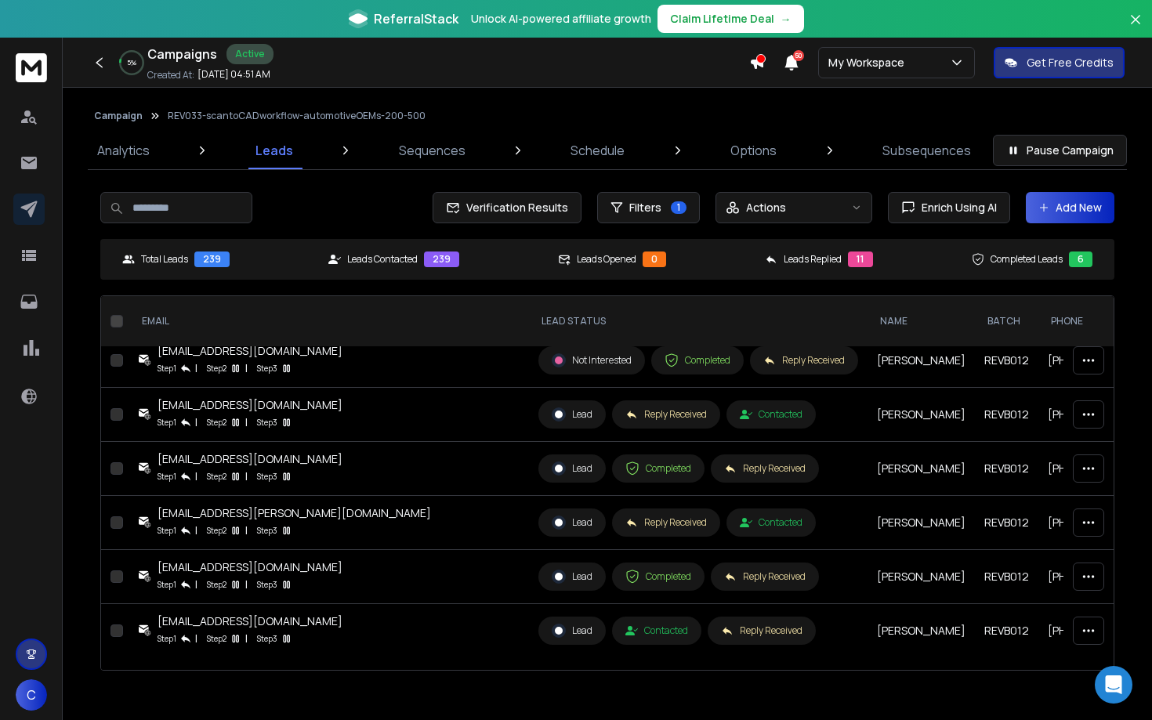
click at [724, 577] on div "Reply Received" at bounding box center [764, 576] width 81 height 13
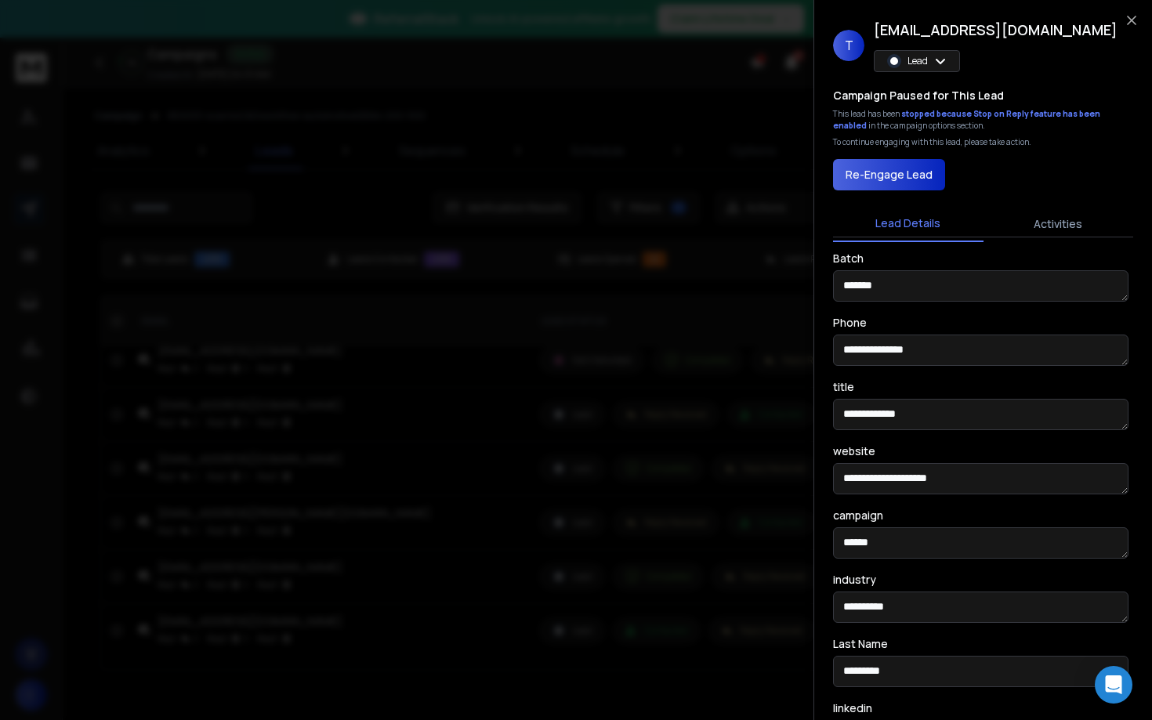
click at [1044, 218] on button "Activities" at bounding box center [1058, 224] width 150 height 34
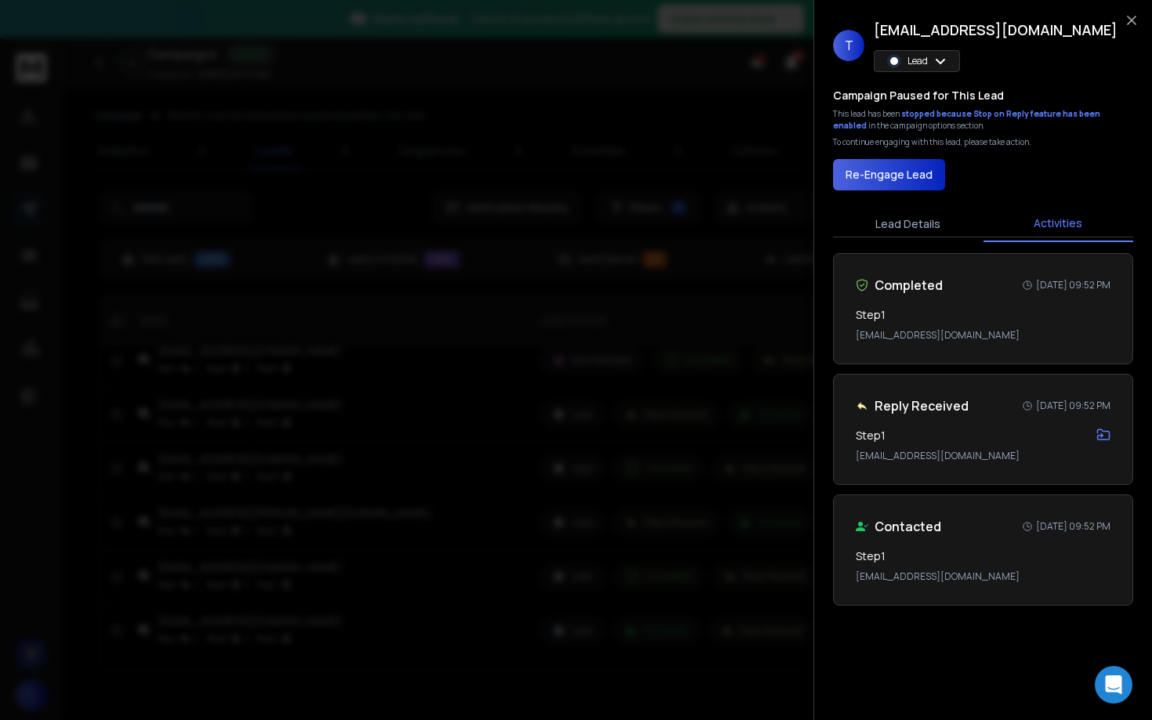
click at [634, 583] on div at bounding box center [576, 360] width 1152 height 720
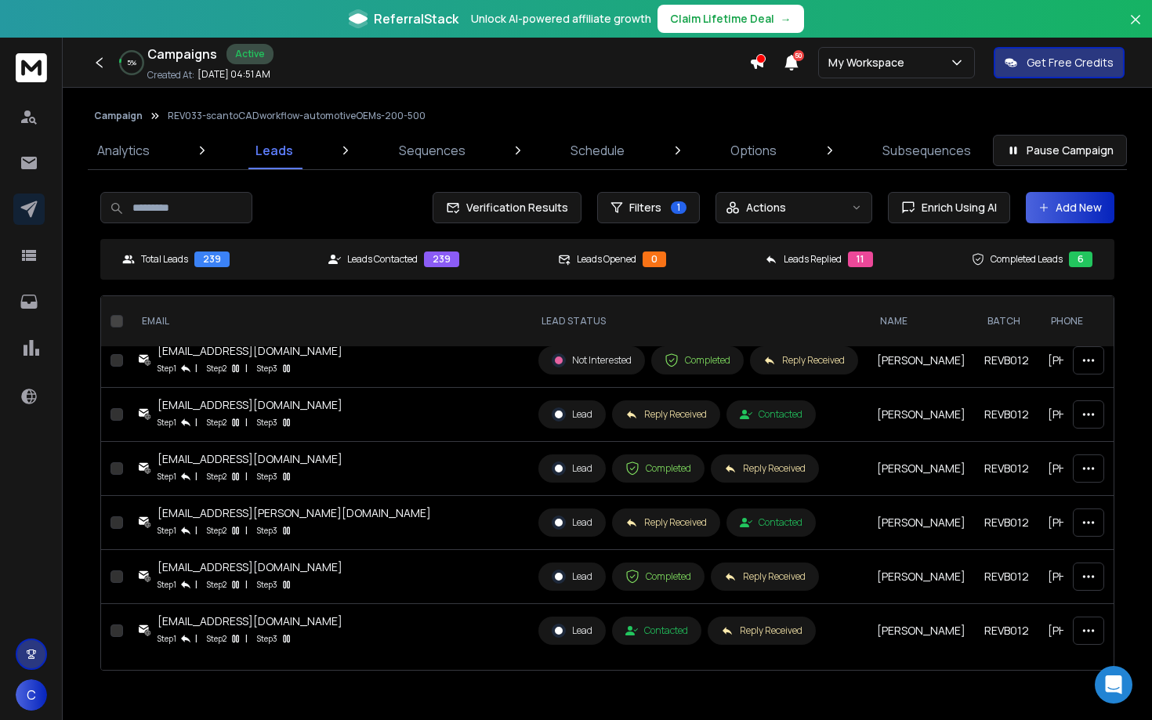
click at [721, 631] on div "Reply Received" at bounding box center [761, 630] width 81 height 13
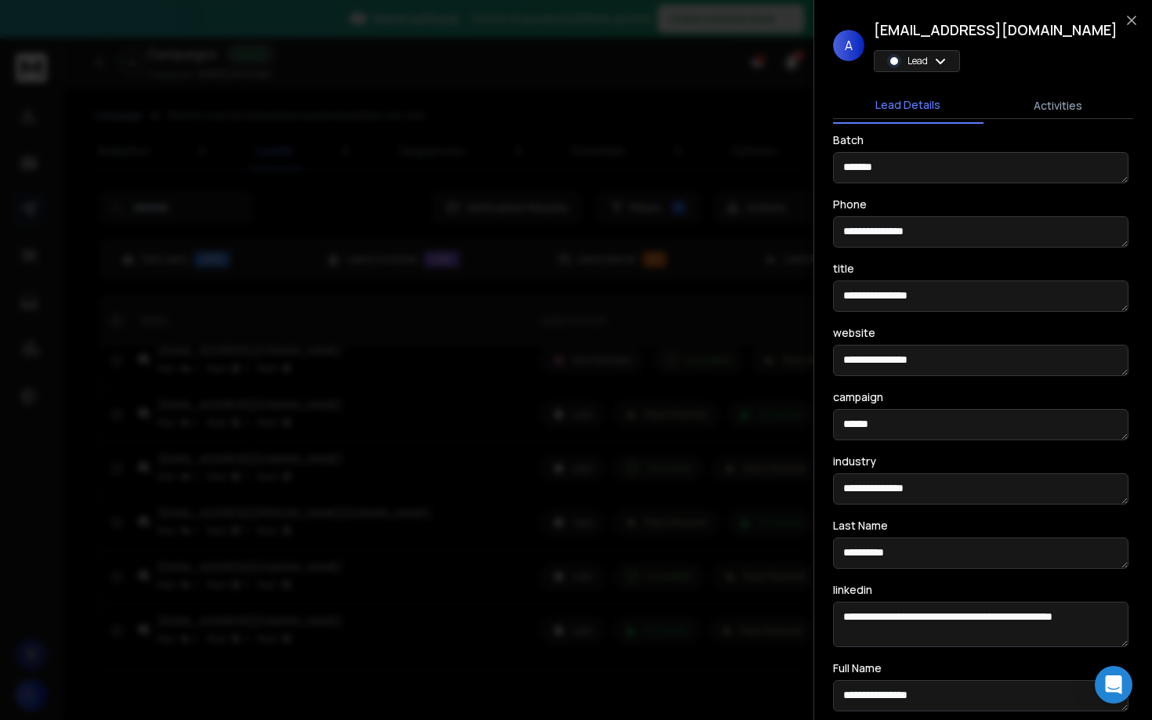
click at [1060, 102] on button "Activities" at bounding box center [1058, 106] width 150 height 34
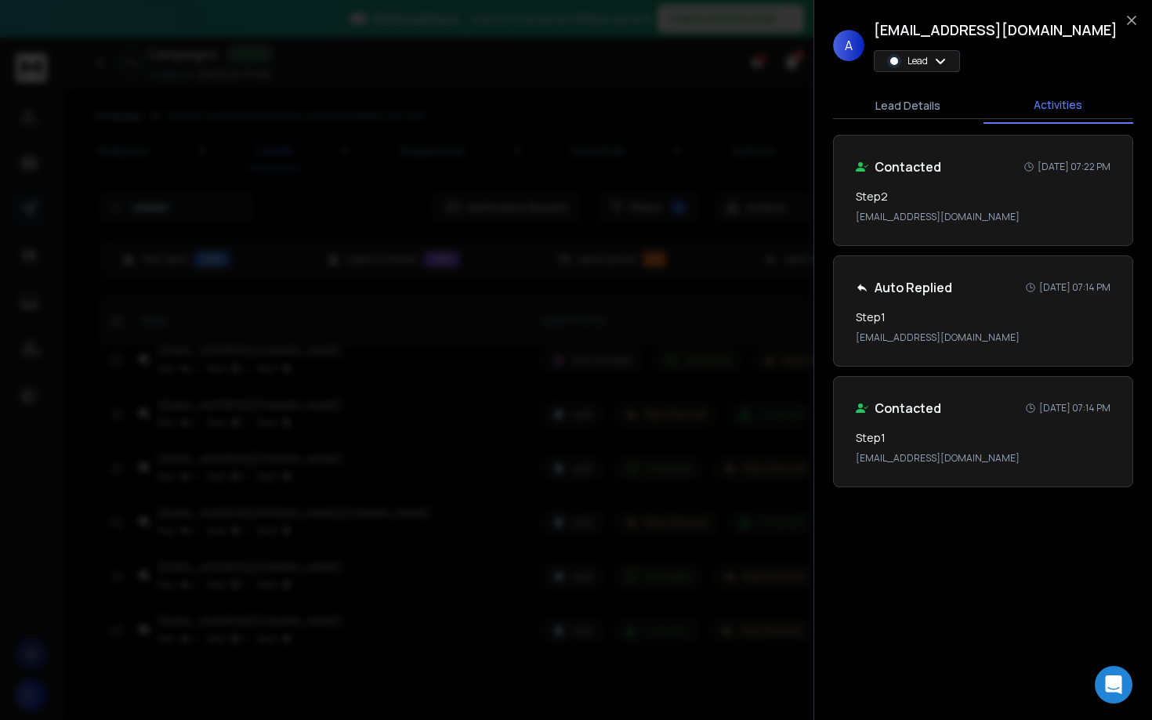
click at [453, 533] on div at bounding box center [576, 360] width 1152 height 720
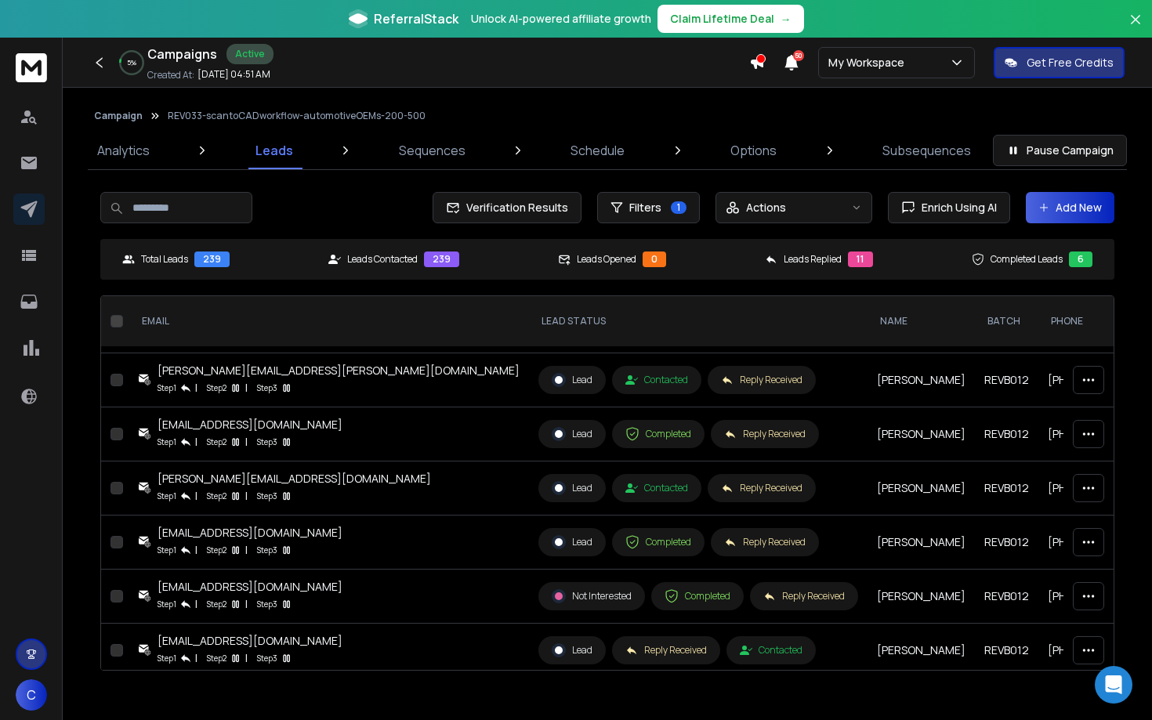
scroll to position [0, 0]
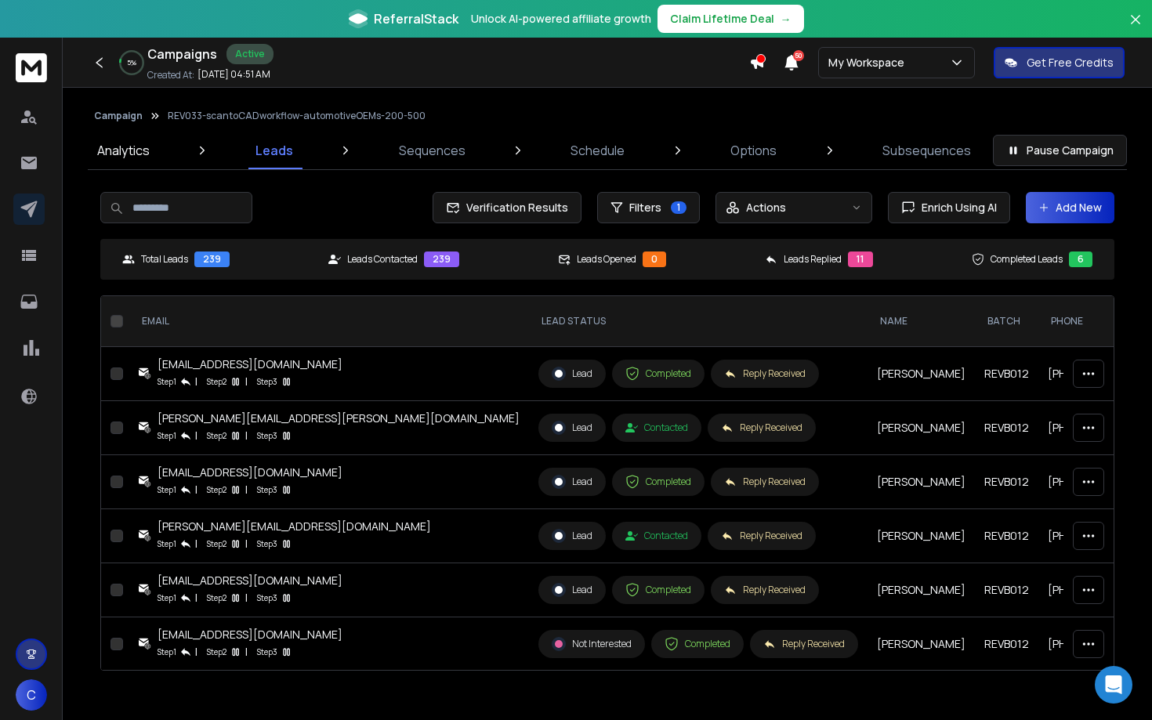
click at [146, 151] on p "Analytics" at bounding box center [123, 150] width 52 height 19
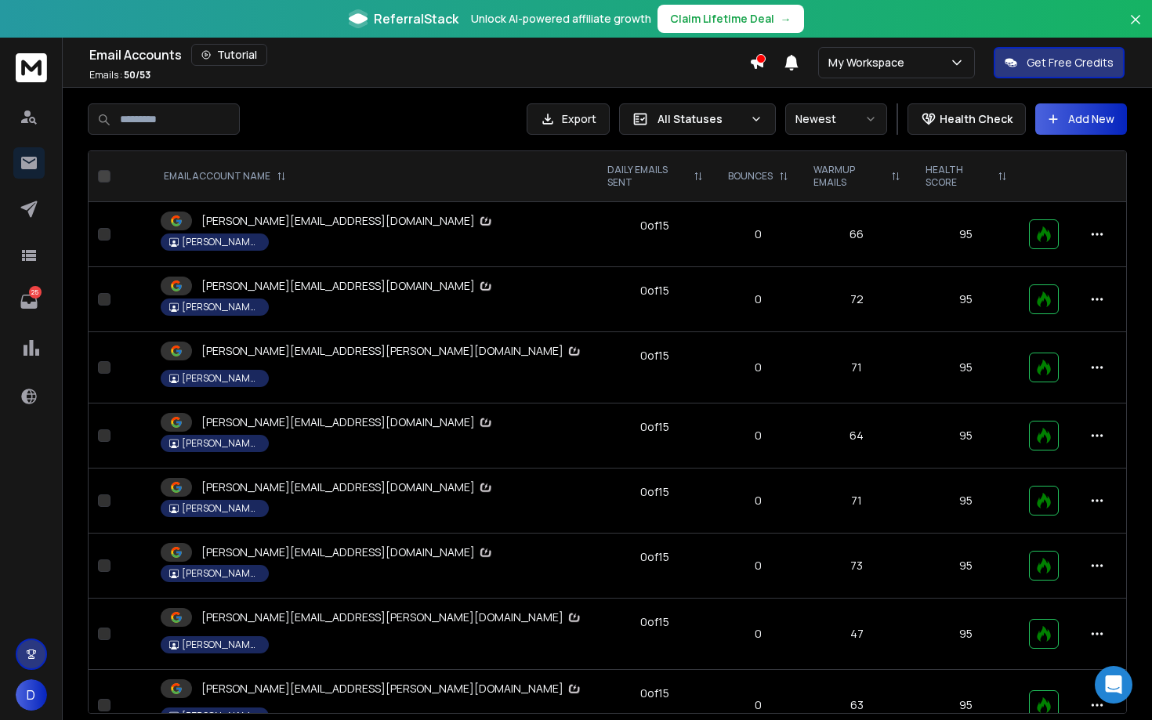
click at [141, 116] on input at bounding box center [164, 118] width 152 height 31
paste input "**********"
type input "**********"
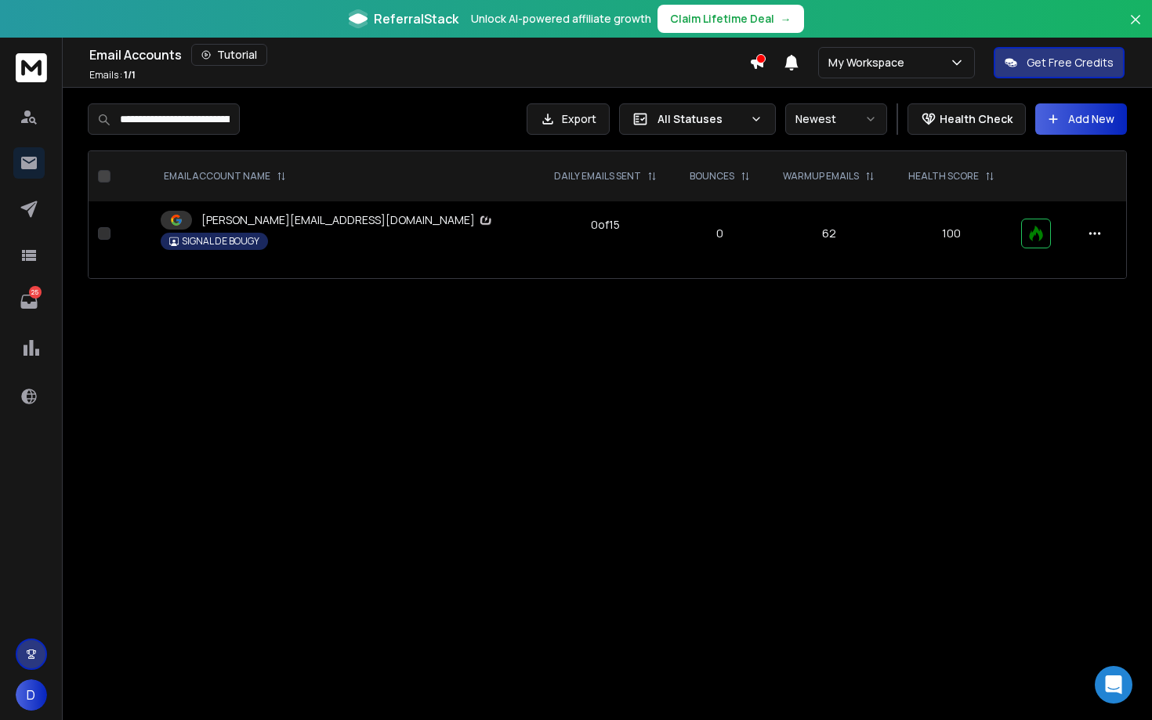
click at [285, 223] on p "chadiel.masri@signaldebougyevent.ch" at bounding box center [347, 220] width 292 height 16
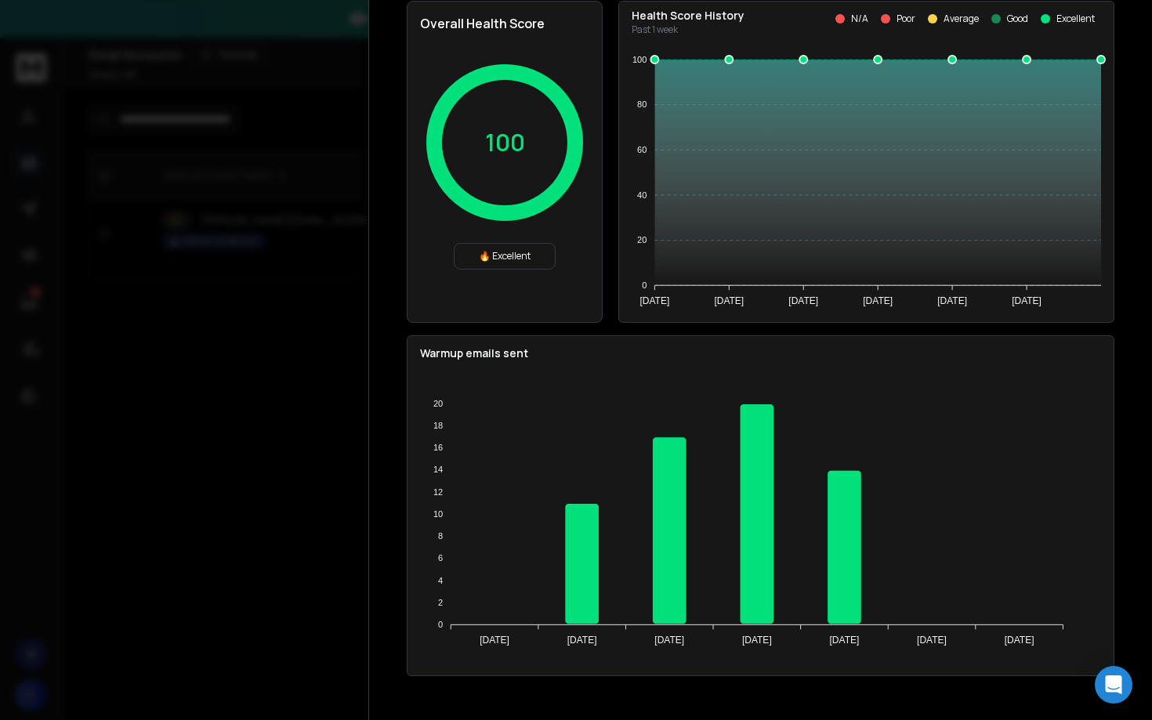
scroll to position [0, 0]
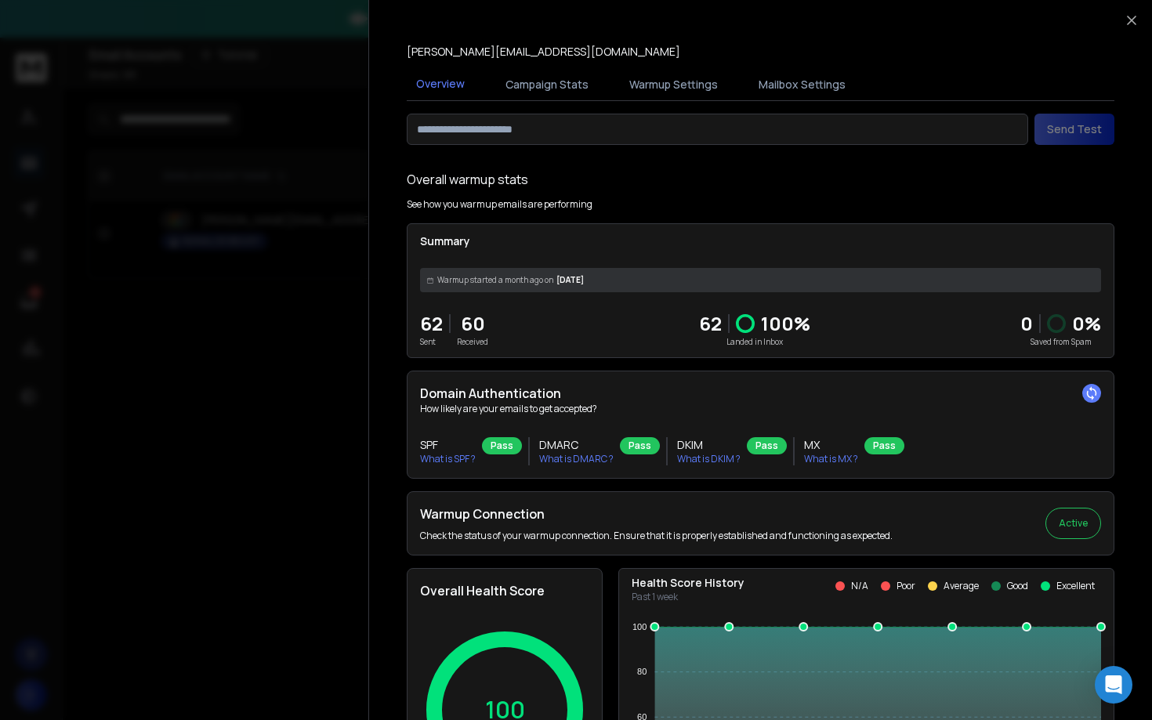
click at [545, 118] on input "email" at bounding box center [717, 129] width 621 height 31
type input "**********"
click at [1058, 121] on button "Send Test" at bounding box center [1074, 129] width 80 height 31
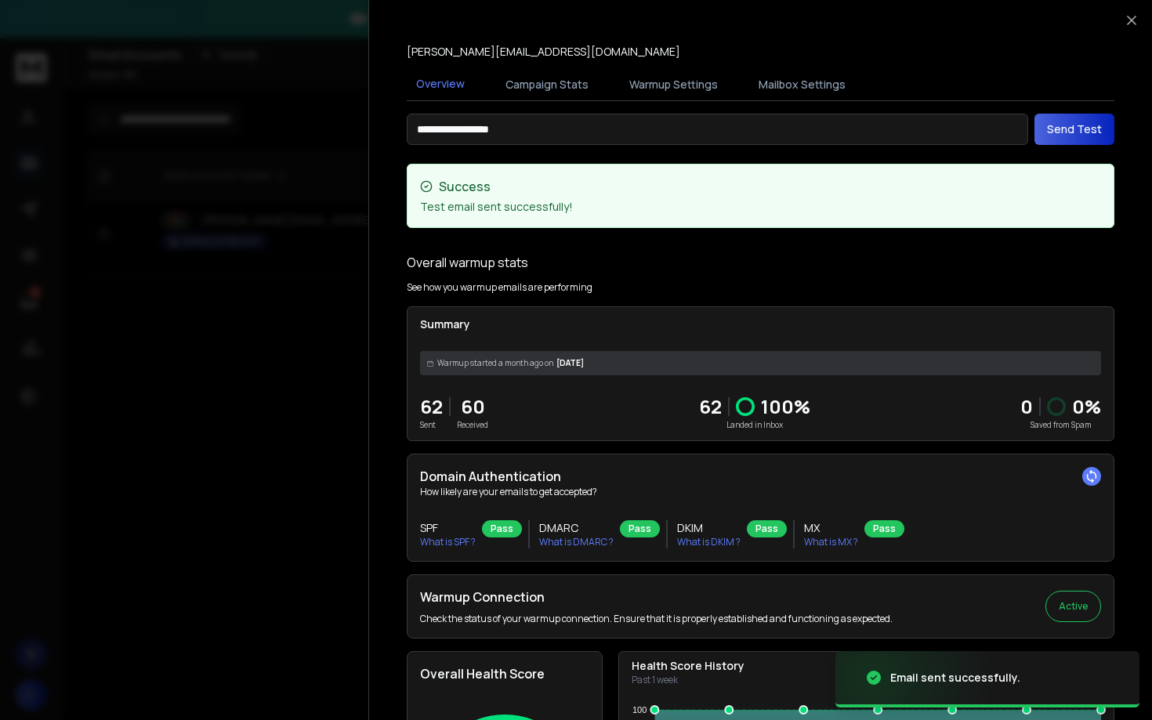
click at [317, 195] on div at bounding box center [576, 360] width 1152 height 720
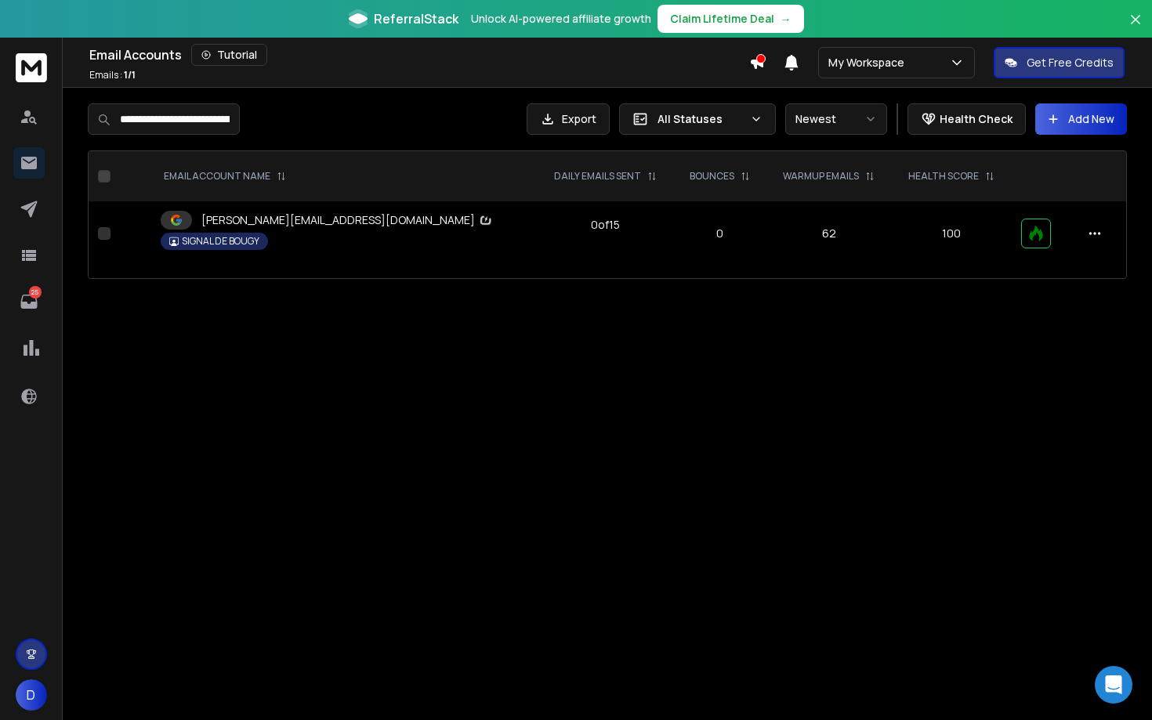
drag, startPoint x: 195, startPoint y: 118, endPoint x: 81, endPoint y: 118, distance: 113.6
click at [81, 118] on div "**********" at bounding box center [607, 191] width 1089 height 207
type input "**********"
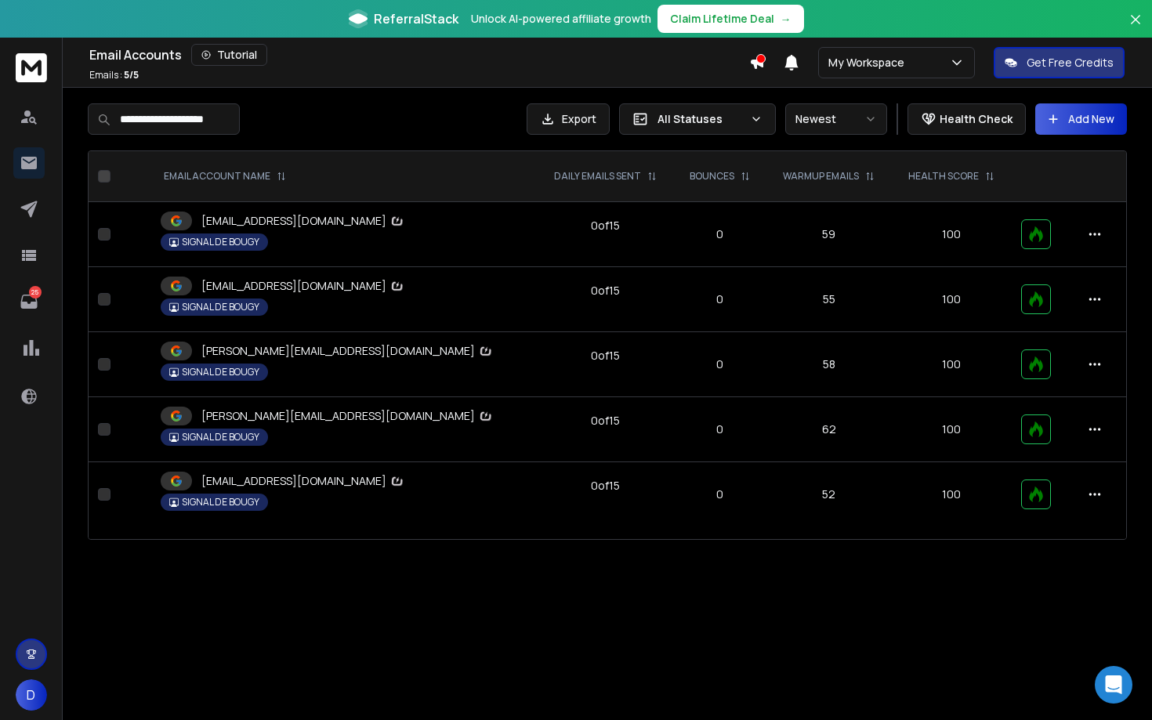
click at [3, 499] on div "25 D" at bounding box center [31, 382] width 63 height 689
click at [447, 267] on td "chadi.el@signaldebougyevent.ch SIGNAL DE BOUGY" at bounding box center [343, 299] width 385 height 65
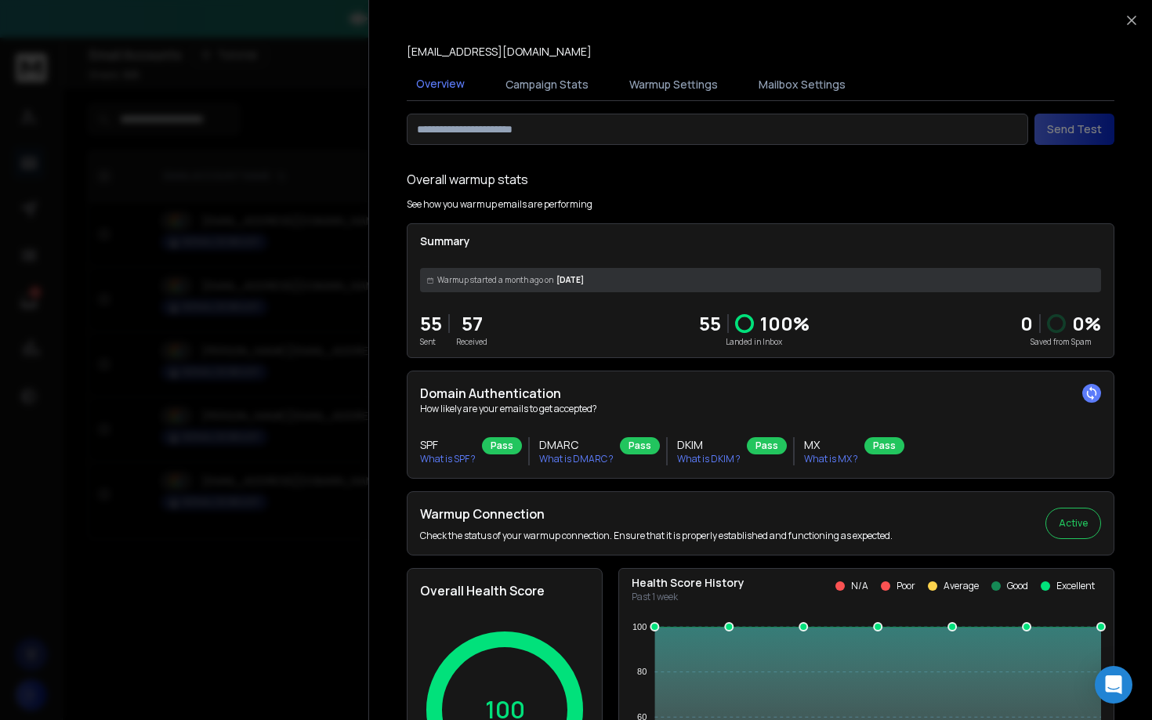
click at [516, 86] on button "Campaign Stats" at bounding box center [547, 84] width 102 height 34
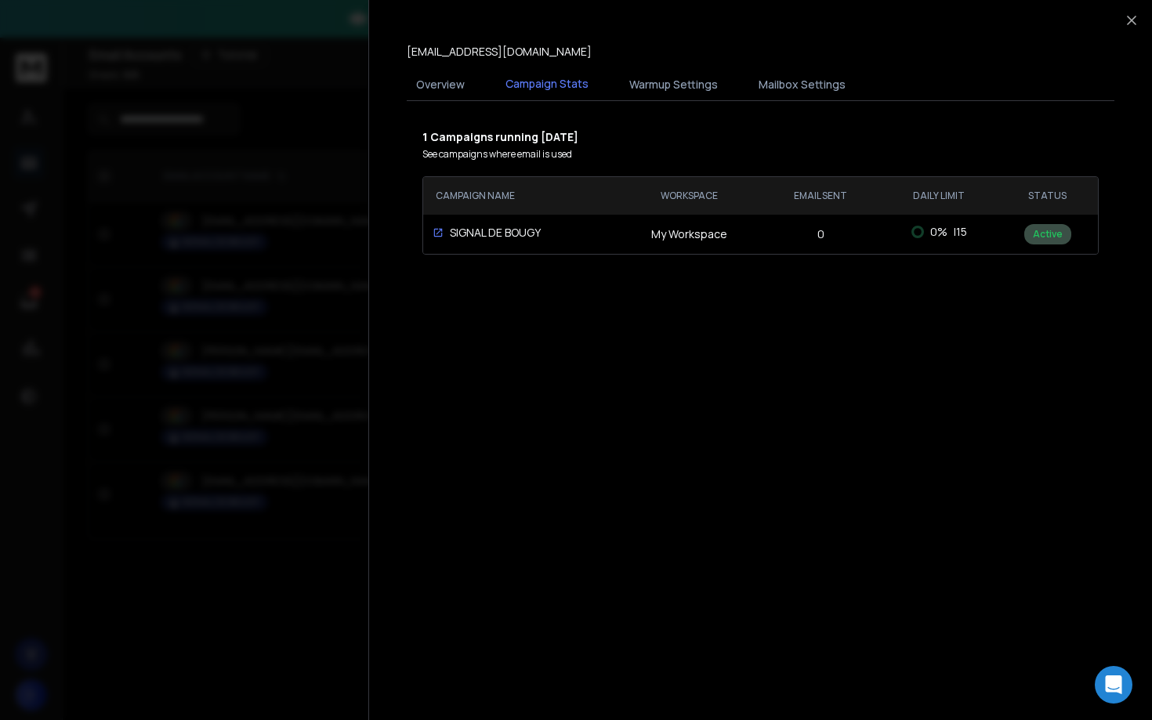
click at [190, 364] on div at bounding box center [576, 360] width 1152 height 720
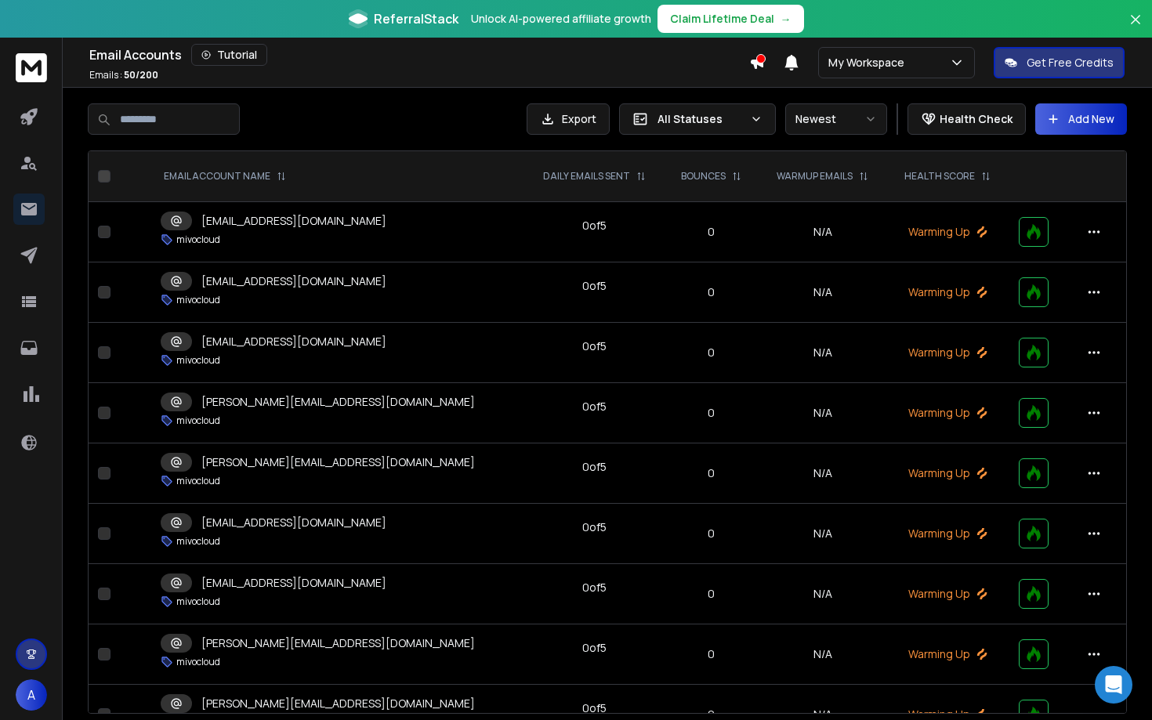
click at [664, 255] on td "0" at bounding box center [711, 232] width 94 height 60
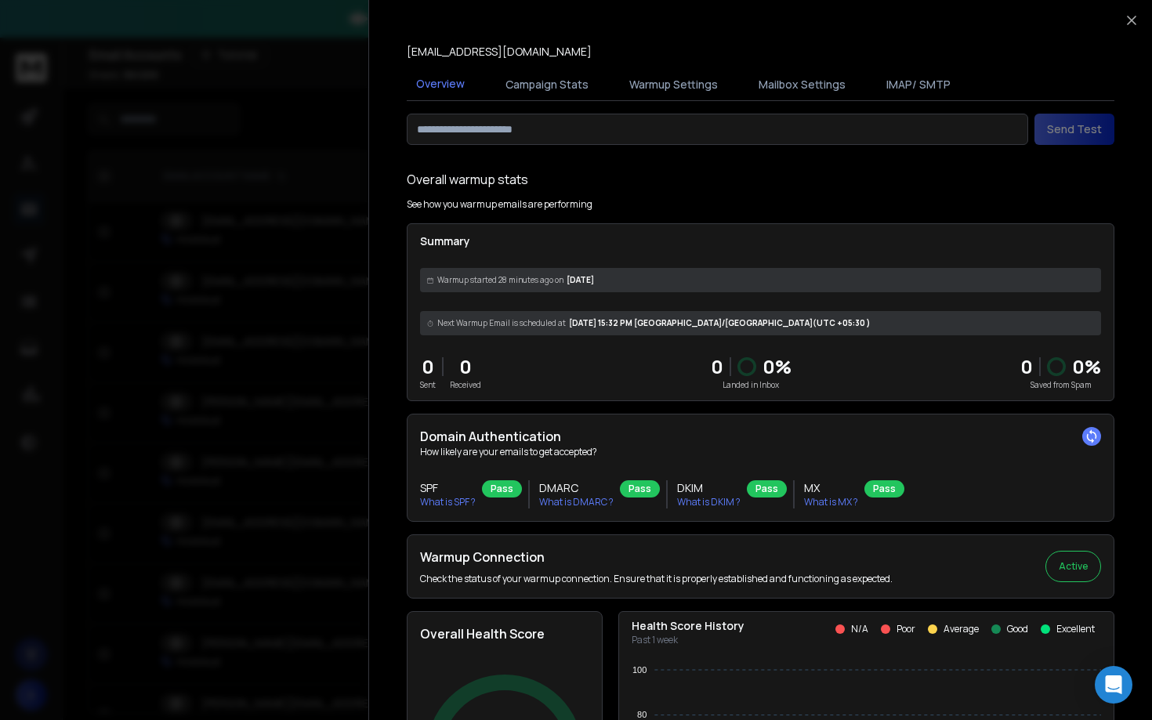
click at [169, 382] on div at bounding box center [576, 360] width 1152 height 720
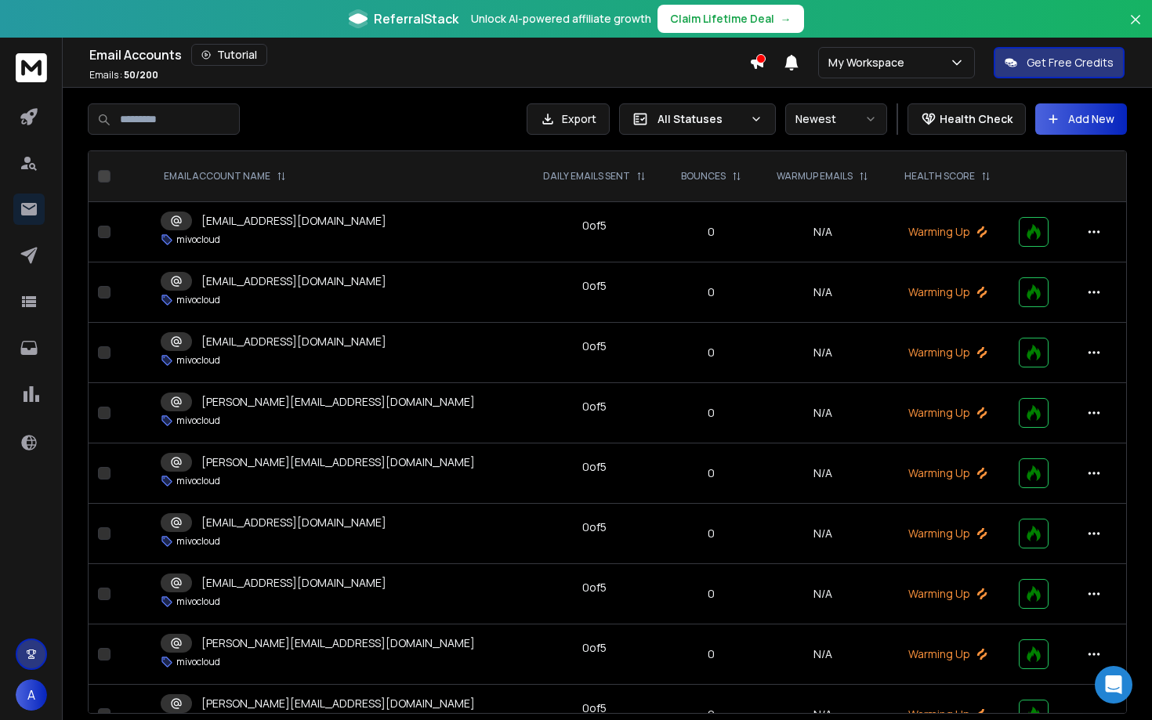
click at [376, 333] on div "[EMAIL_ADDRESS][DOMAIN_NAME]" at bounding box center [338, 341] width 354 height 19
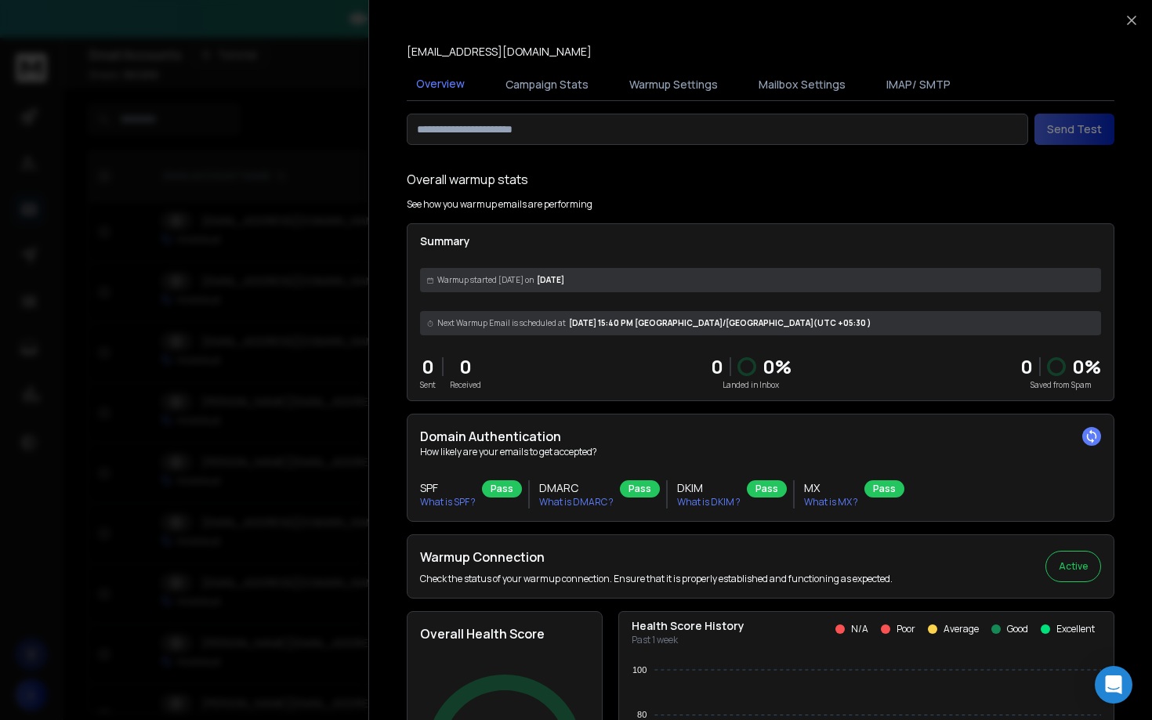
click at [260, 456] on div at bounding box center [576, 360] width 1152 height 720
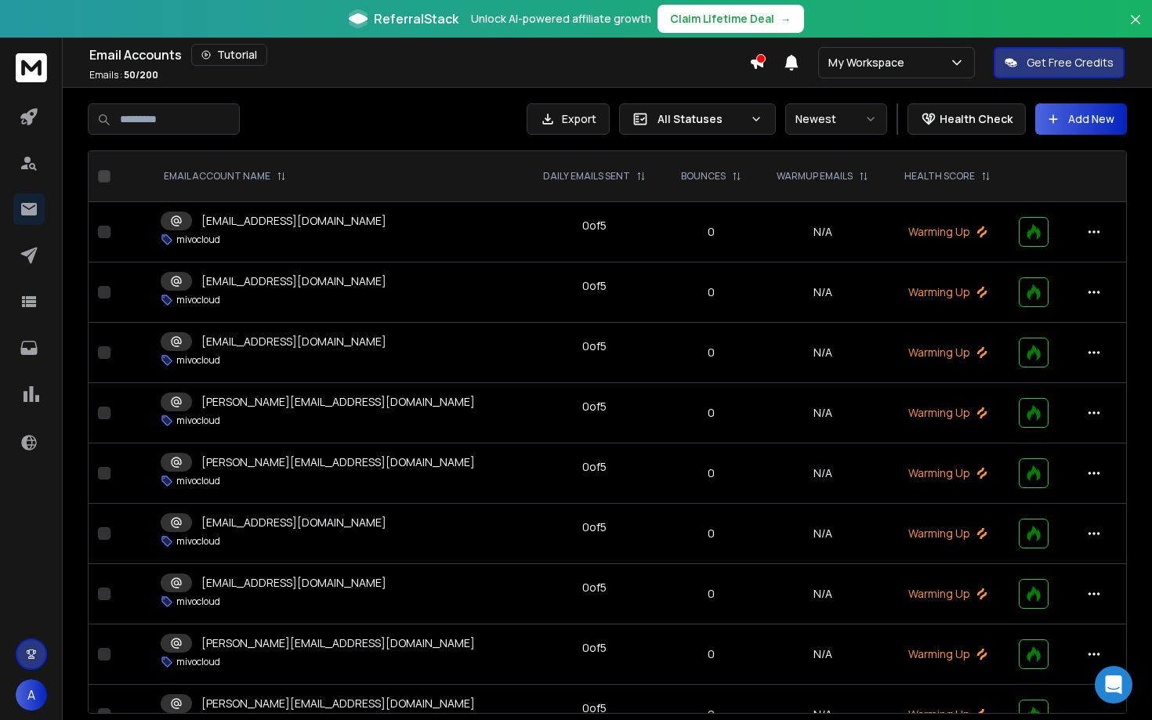
click at [448, 426] on div "mivocloud" at bounding box center [338, 420] width 354 height 13
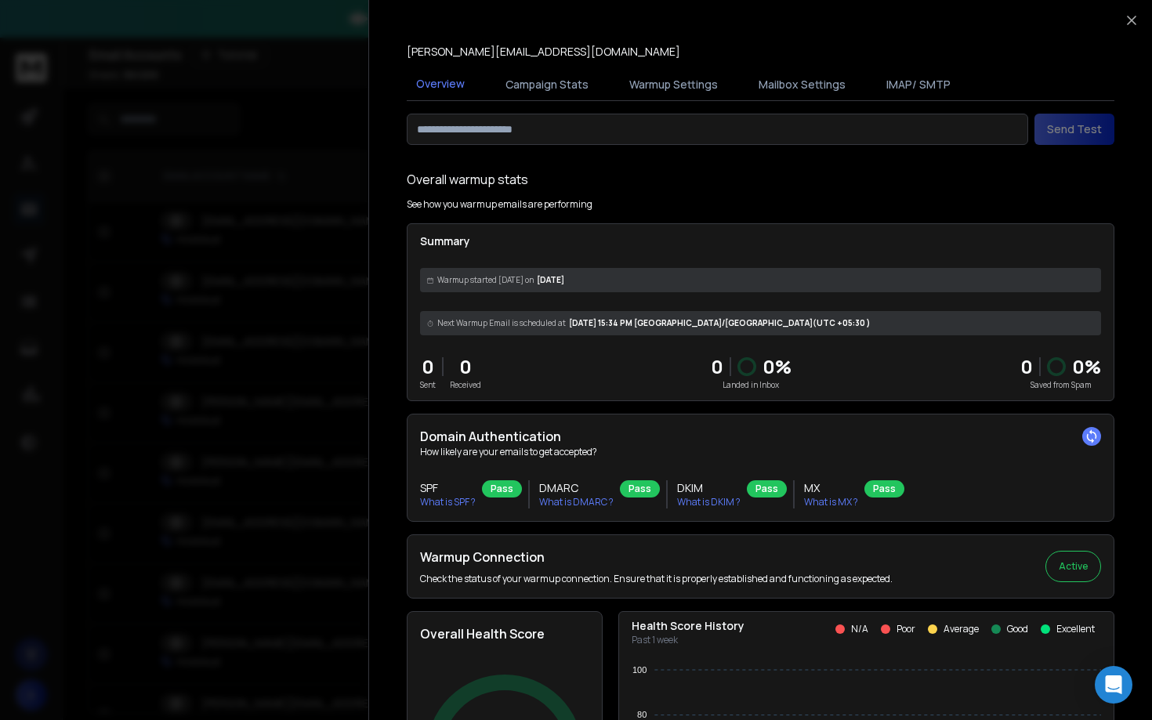
click at [223, 525] on div at bounding box center [576, 360] width 1152 height 720
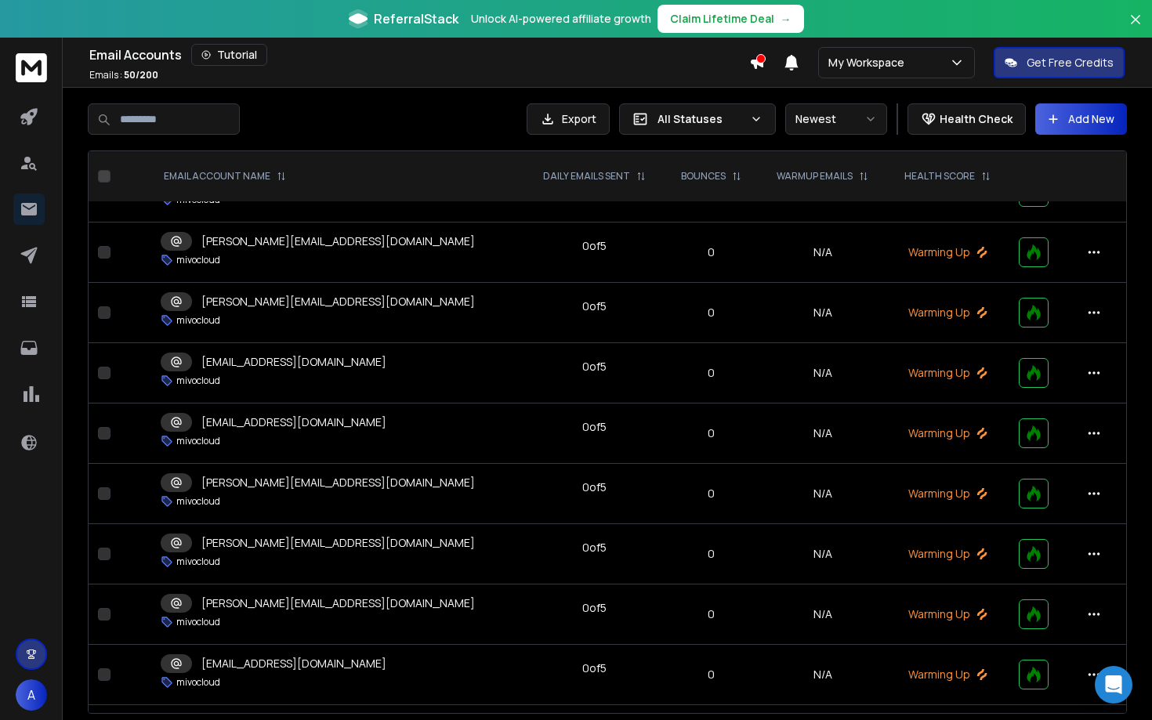
scroll to position [175, 0]
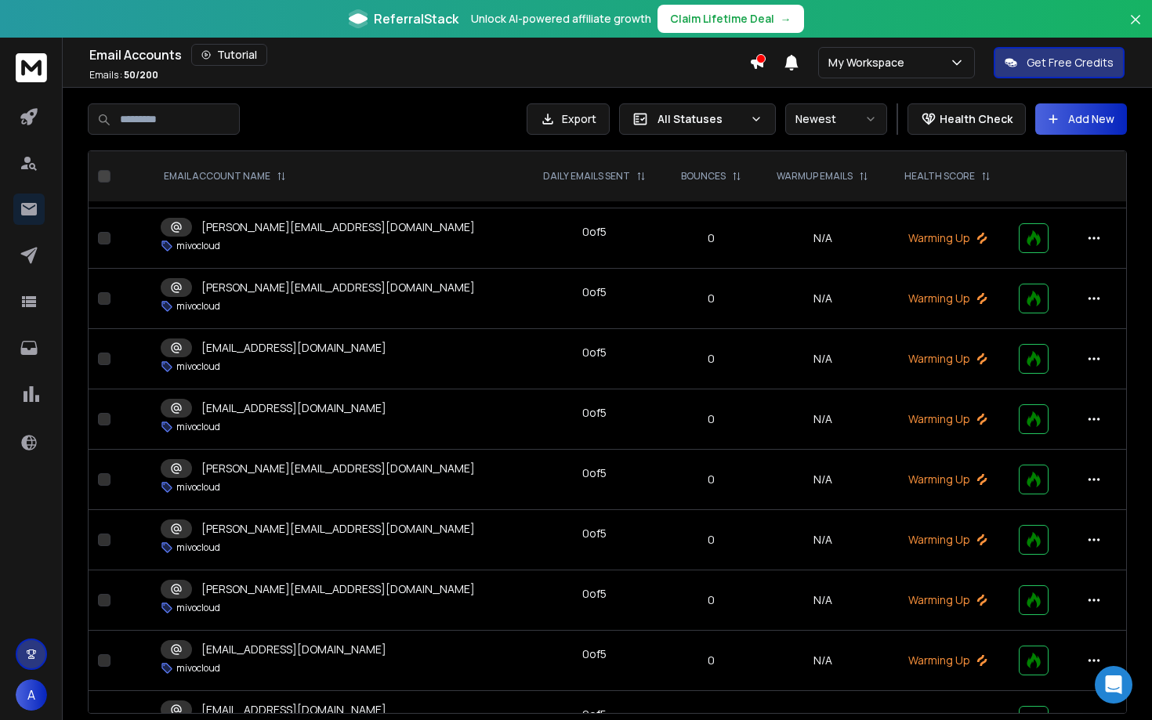
click at [346, 546] on div "mivocloud" at bounding box center [338, 547] width 354 height 13
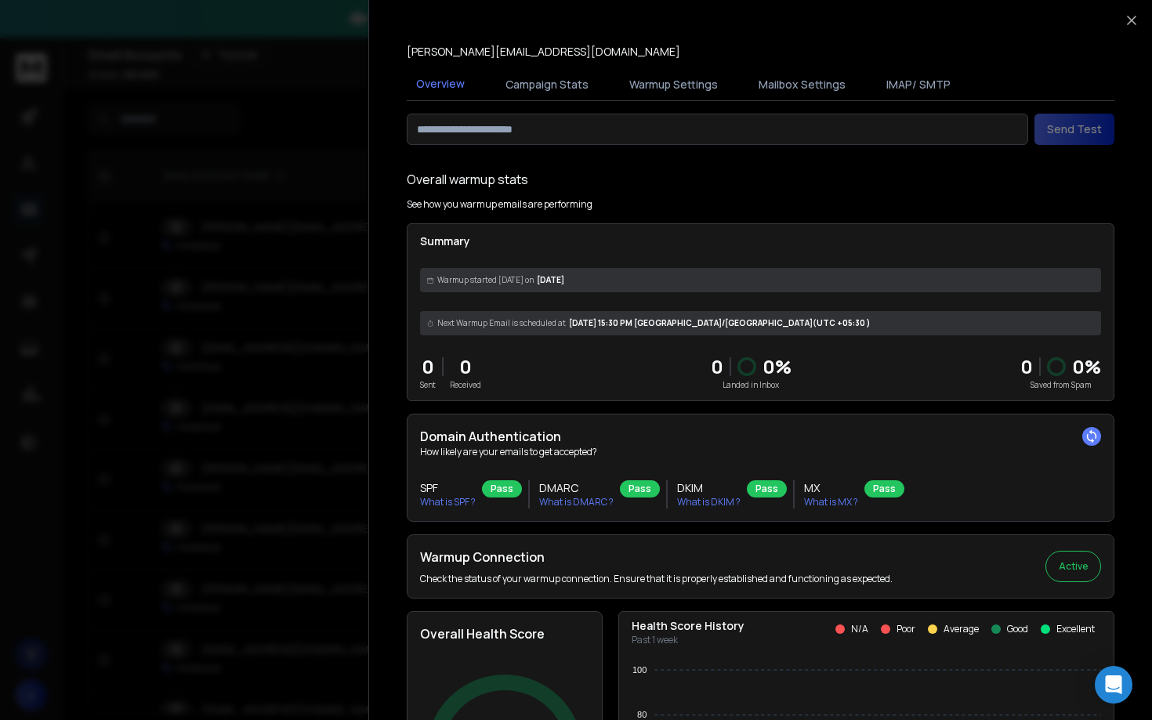
click at [188, 451] on div at bounding box center [576, 360] width 1152 height 720
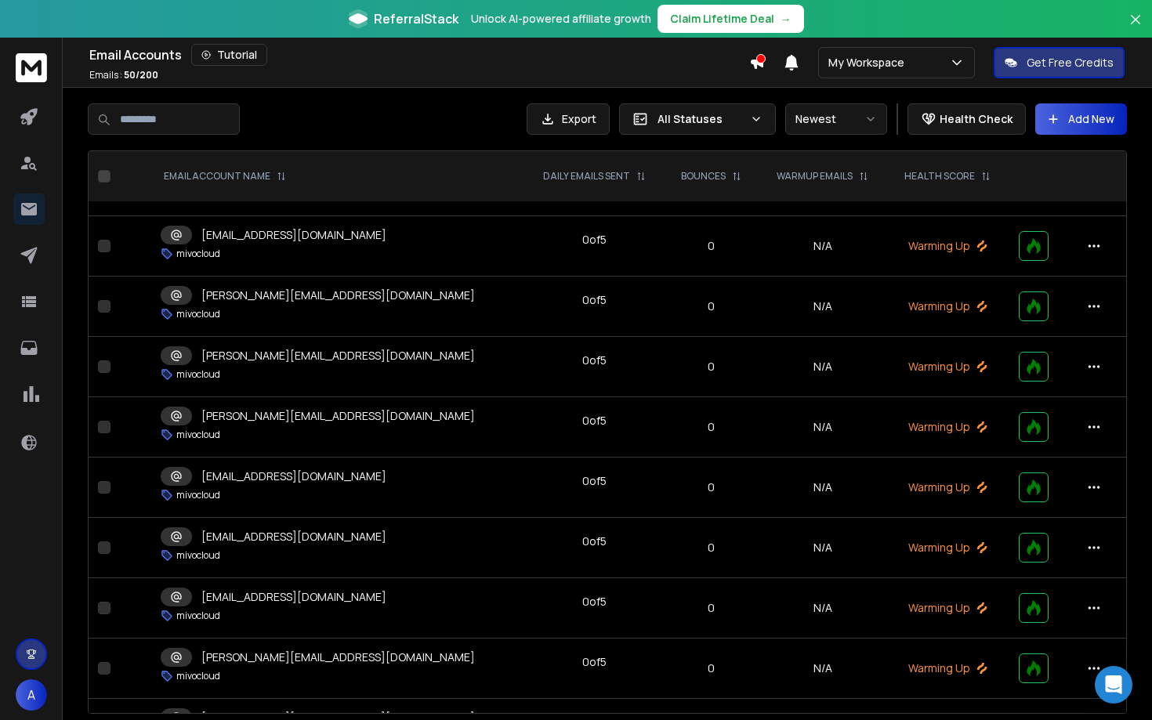
scroll to position [470, 0]
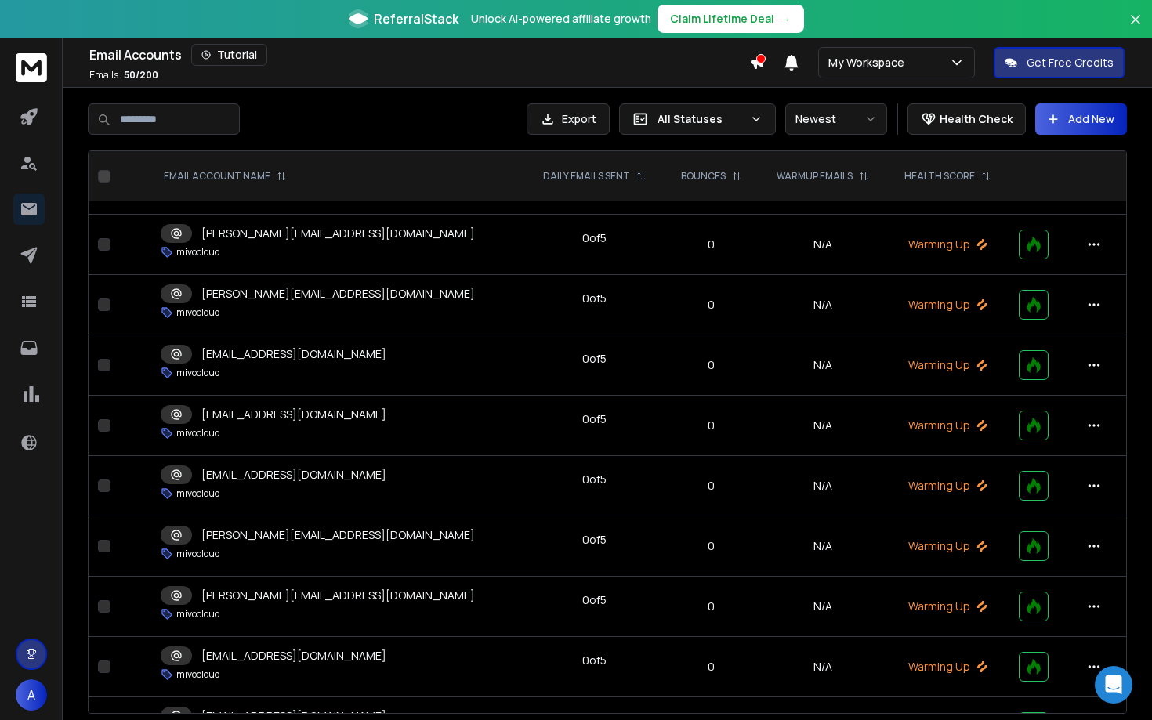
click at [323, 466] on div "acanoy@email.mailsapex.com" at bounding box center [274, 474] width 226 height 19
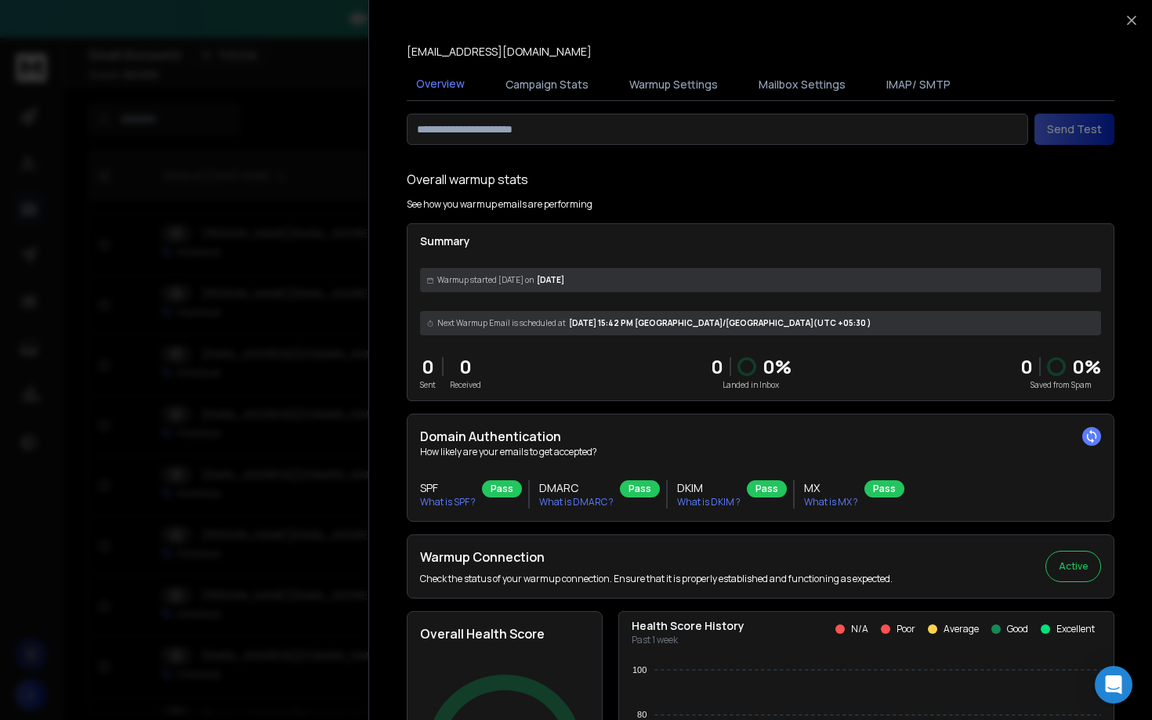
click at [305, 469] on div at bounding box center [576, 360] width 1152 height 720
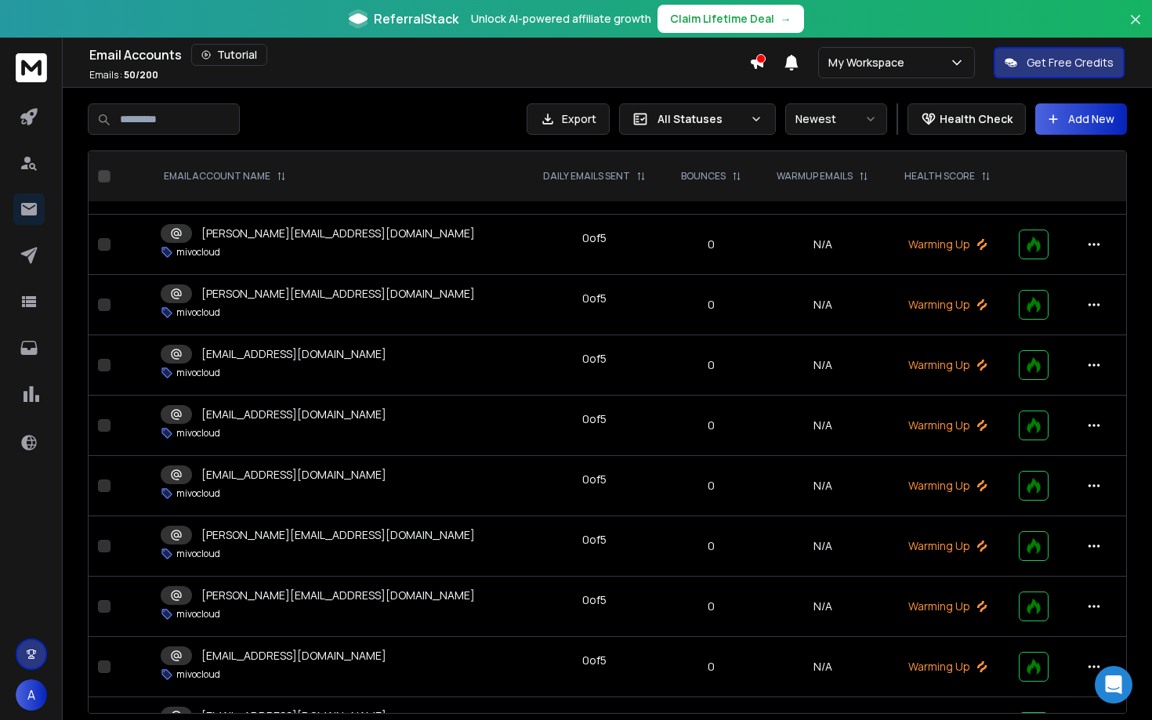
click at [583, 241] on td "0 of 5" at bounding box center [594, 235] width 140 height 41
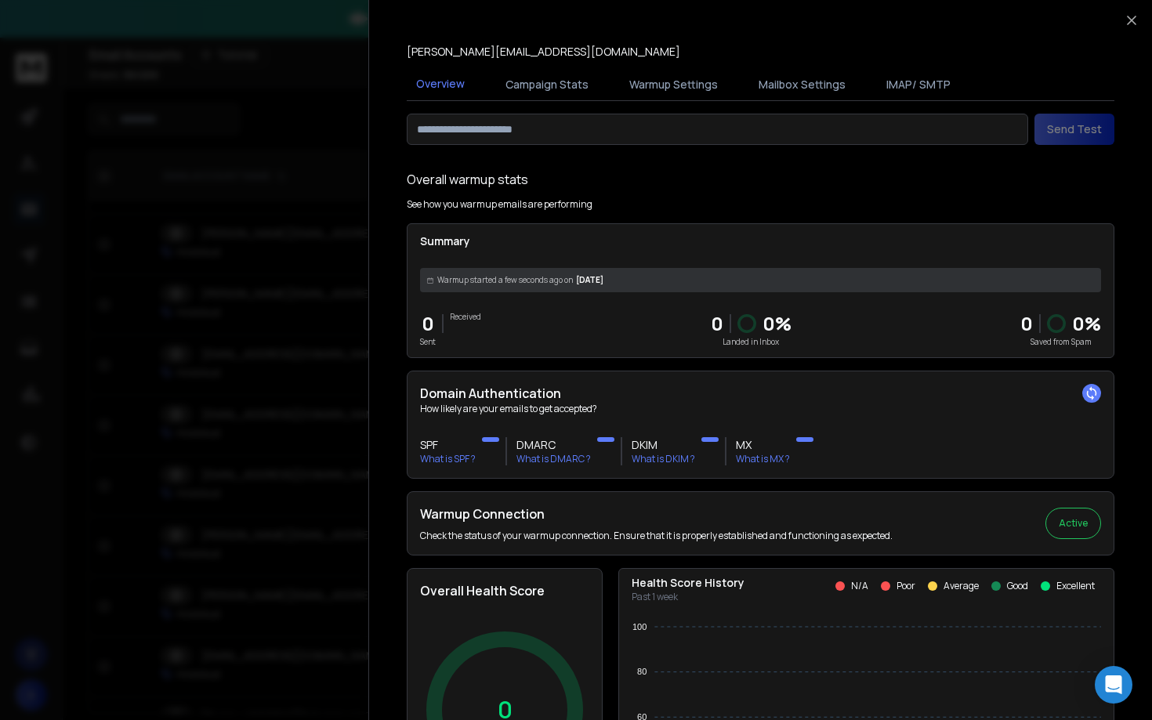
click at [682, 93] on button "Warmup Settings" at bounding box center [673, 84] width 107 height 34
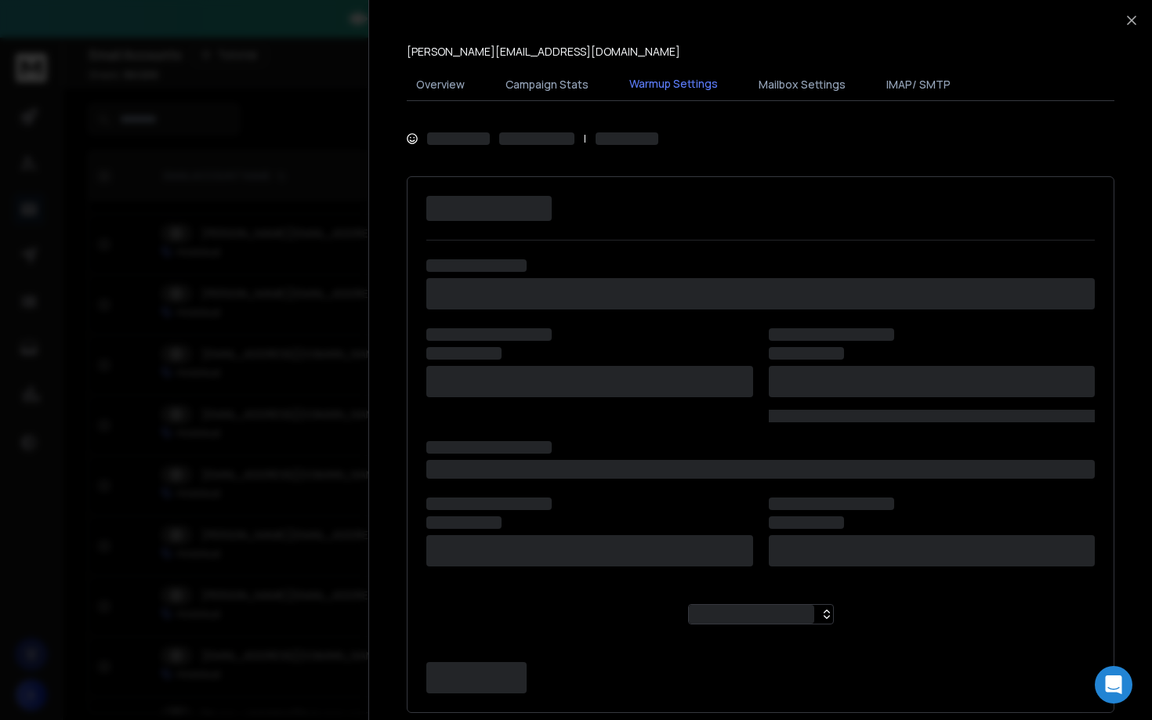
scroll to position [37, 0]
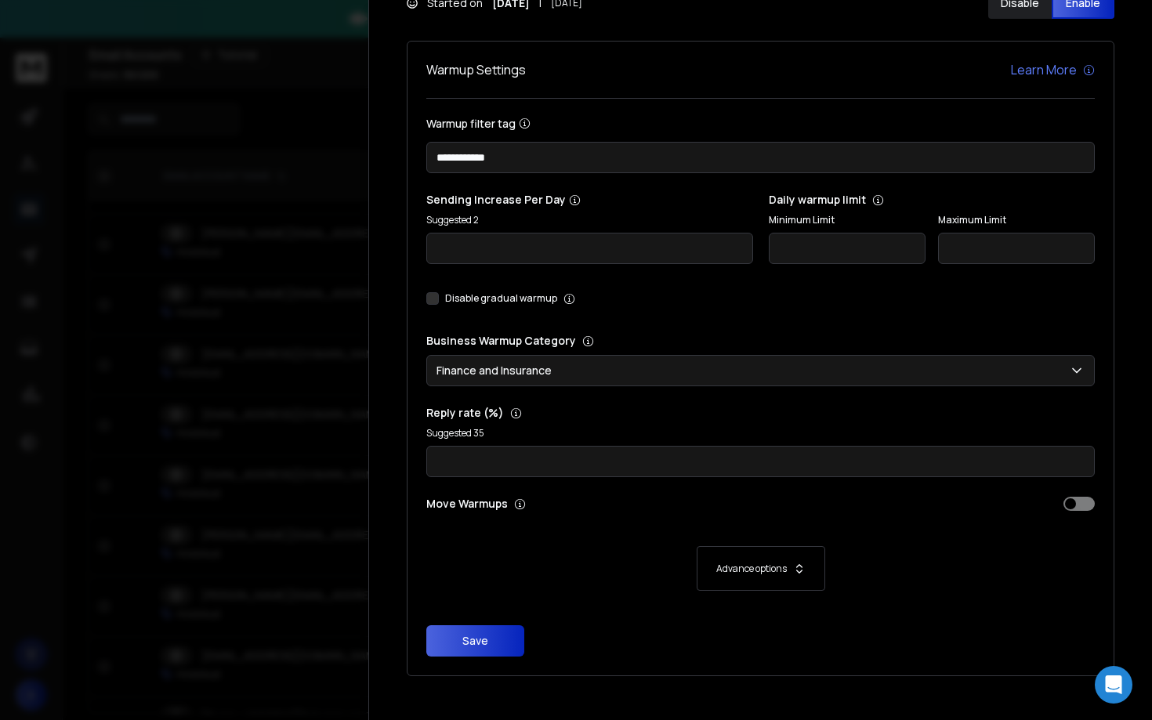
click at [734, 575] on div "Advance options" at bounding box center [760, 568] width 128 height 45
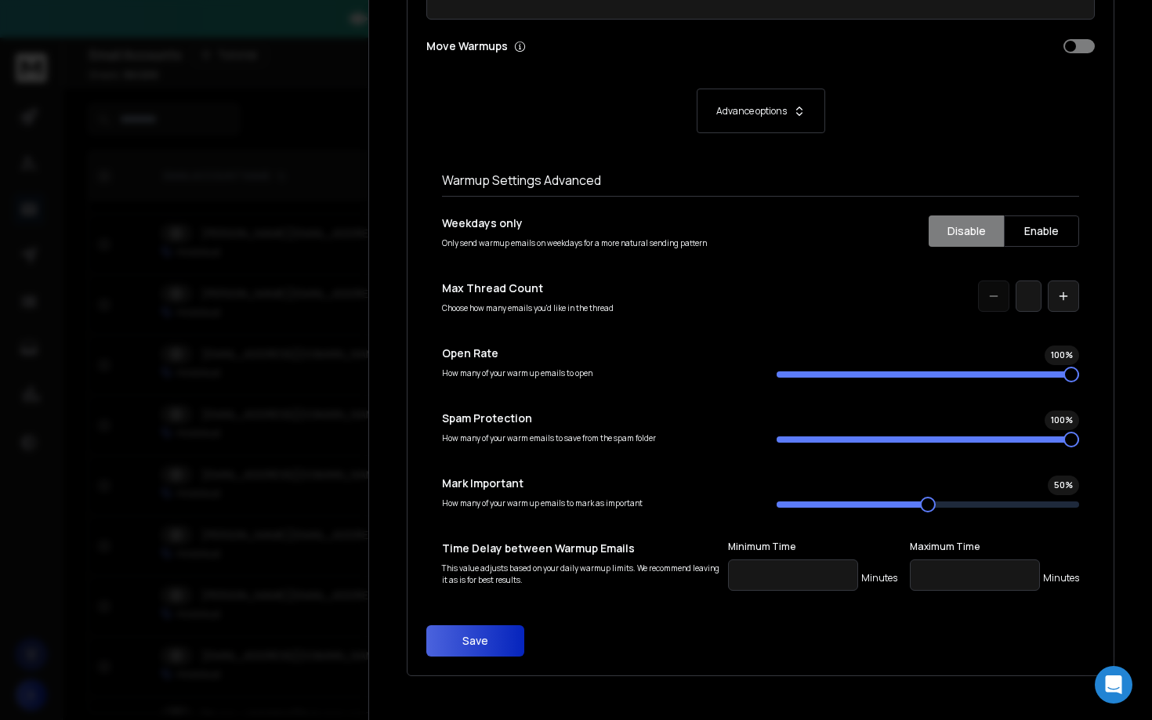
scroll to position [0, 0]
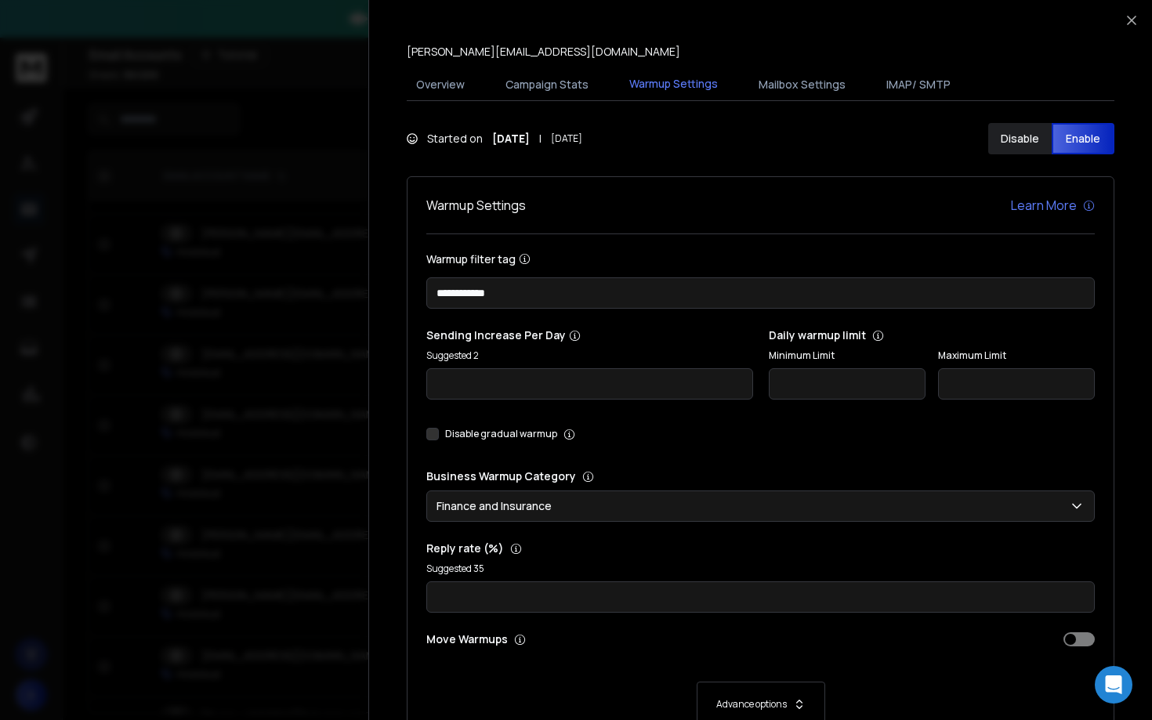
click at [461, 94] on button "Overview" at bounding box center [440, 84] width 67 height 34
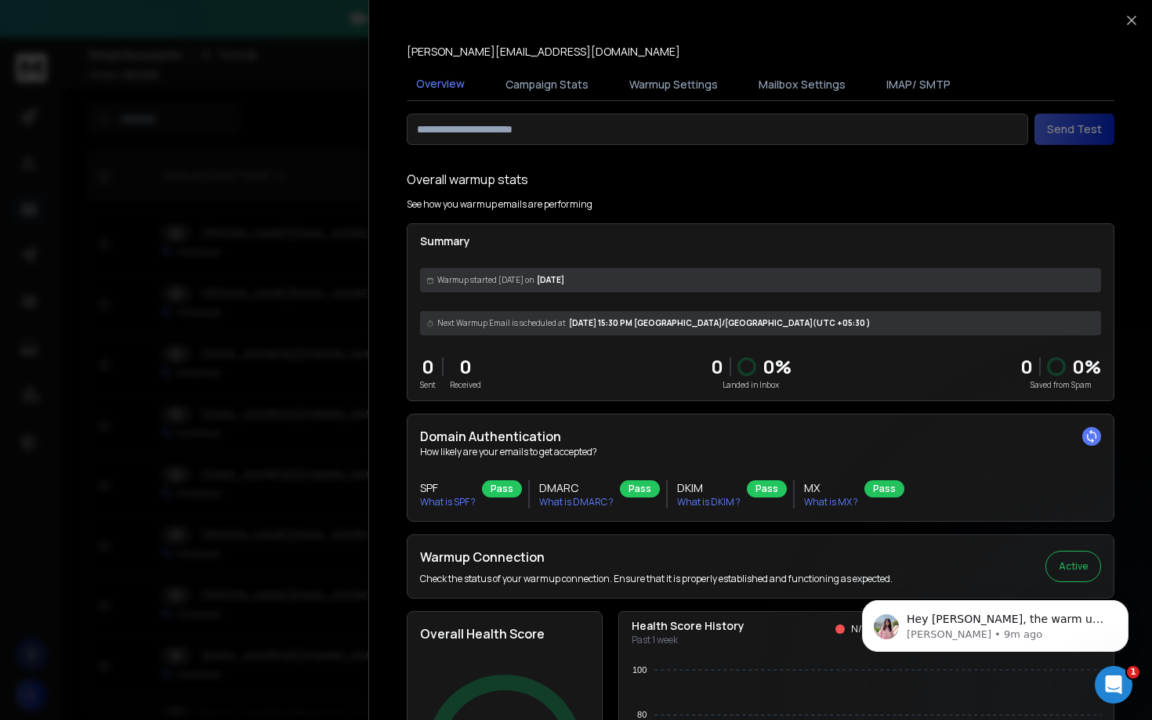
click at [201, 276] on div at bounding box center [576, 360] width 1152 height 720
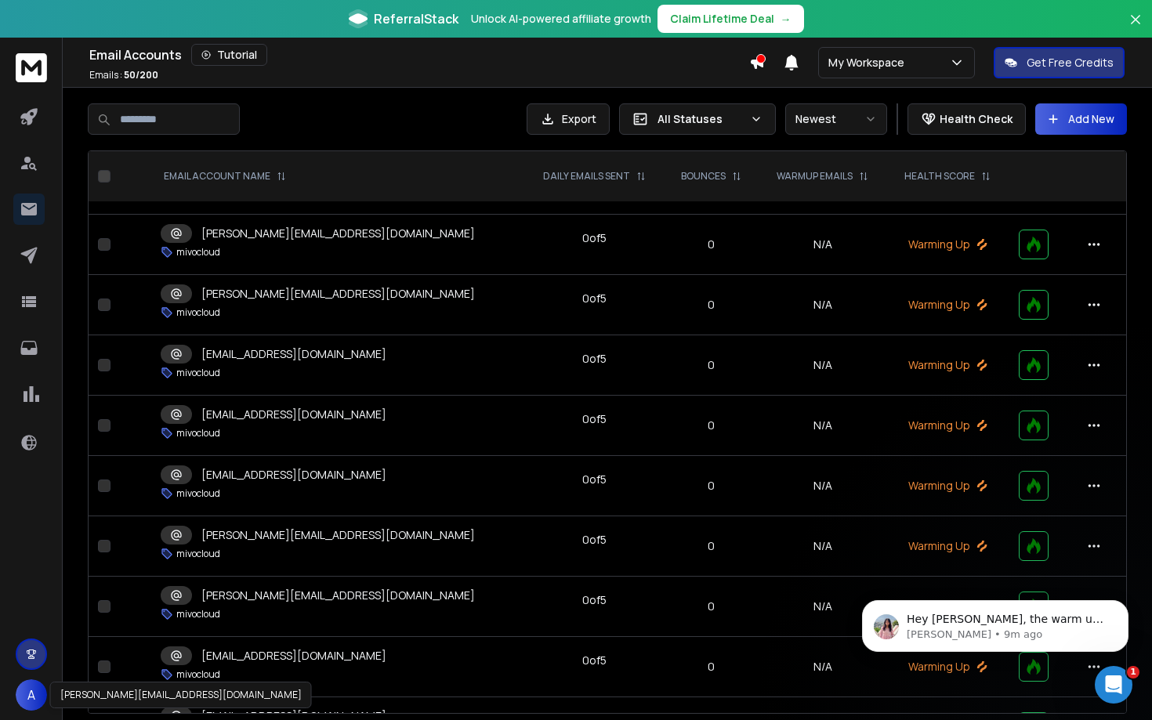
click at [36, 687] on span "A" at bounding box center [31, 694] width 31 height 31
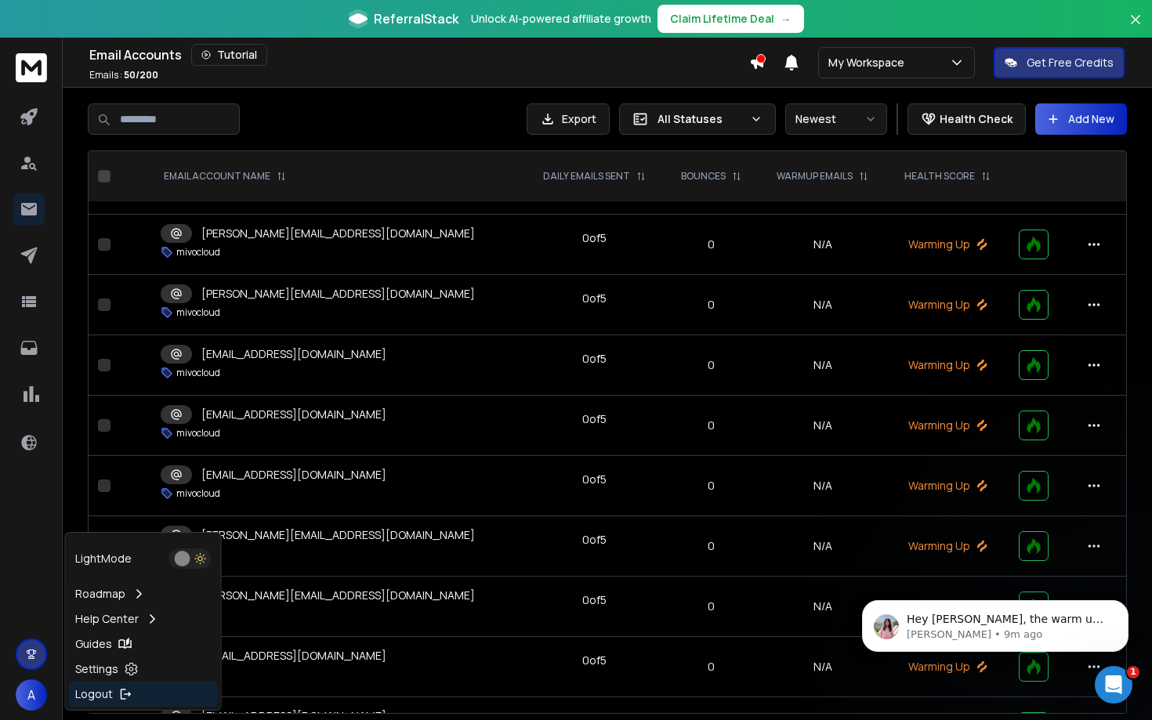
click at [80, 694] on p "Logout" at bounding box center [94, 694] width 38 height 16
